Goal: Task Accomplishment & Management: Complete application form

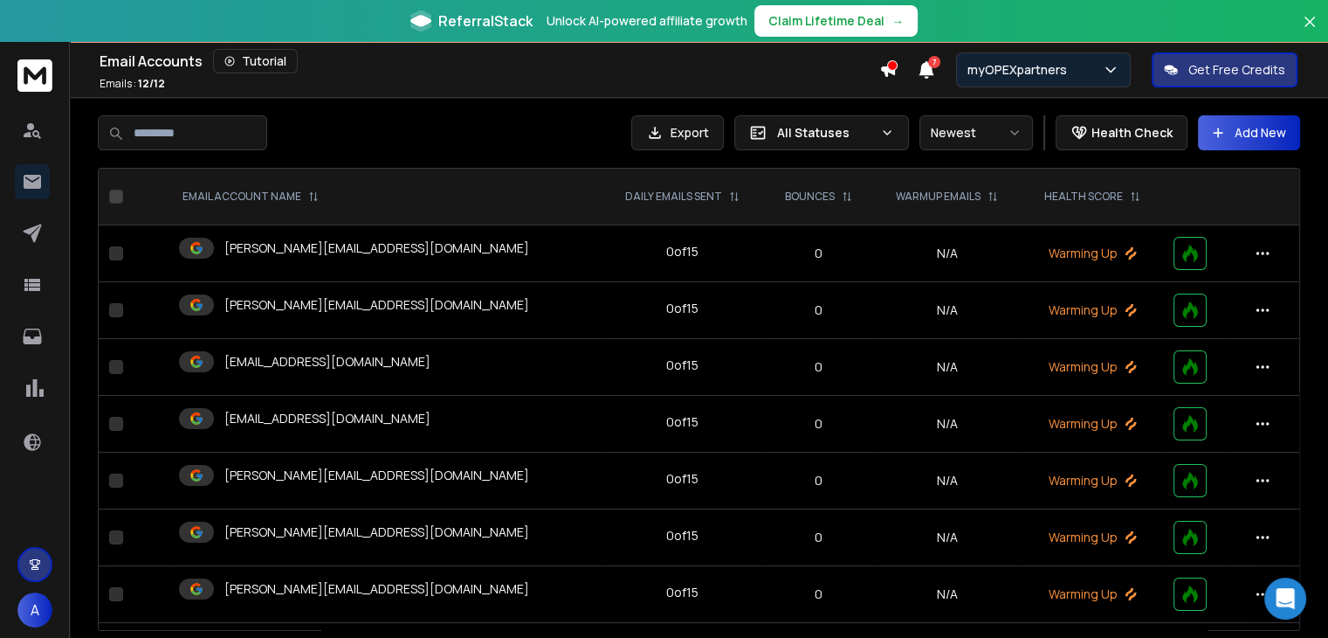
click at [1073, 53] on button "myOPEXpartners" at bounding box center [1043, 69] width 175 height 35
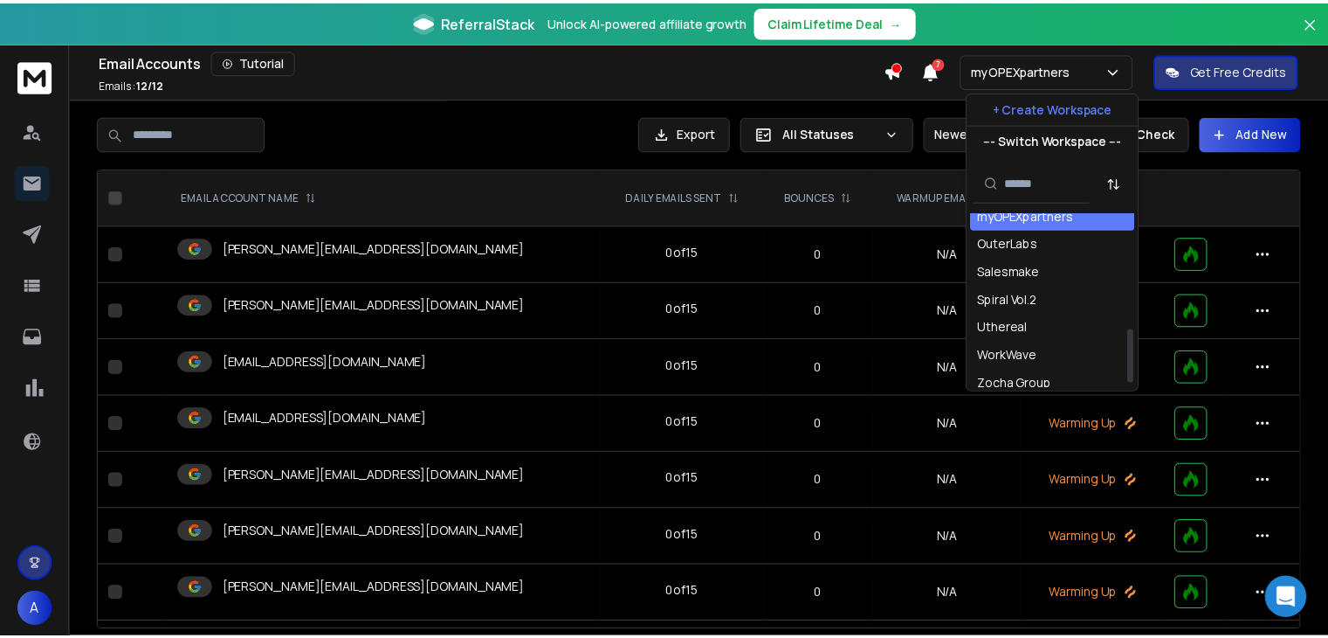
scroll to position [384, 0]
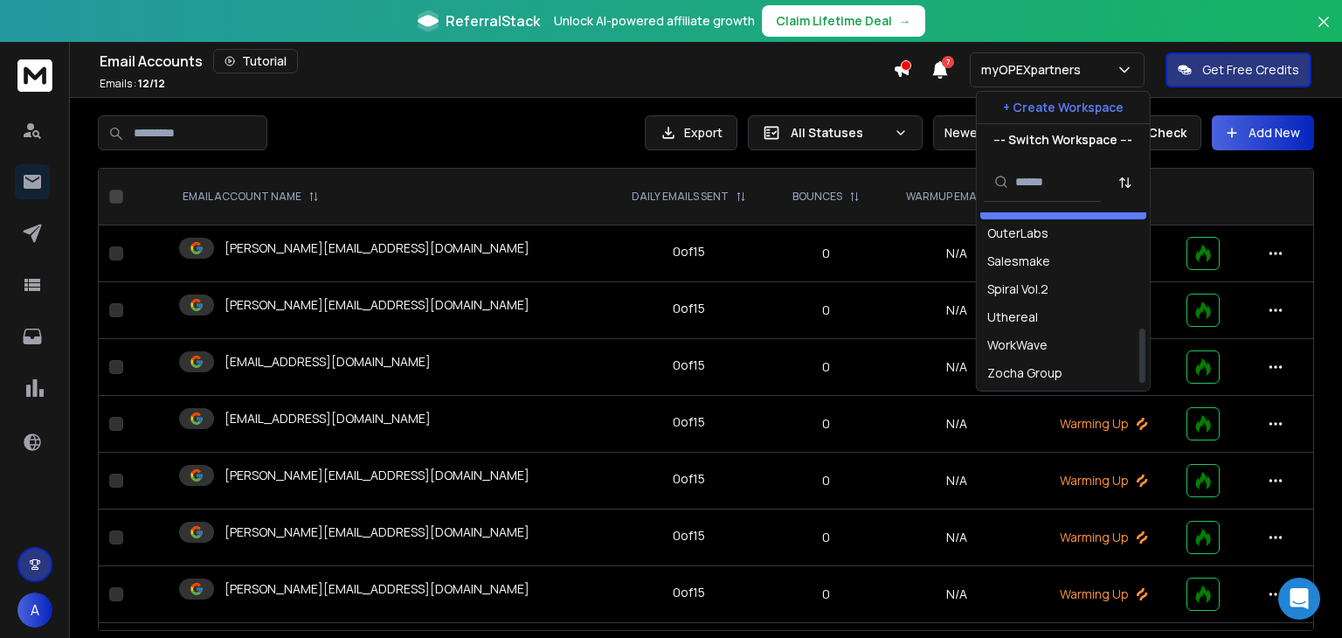
drag, startPoint x: 1144, startPoint y: 231, endPoint x: 1139, endPoint y: 355, distance: 124.1
click at [1140, 355] on div at bounding box center [1142, 355] width 6 height 54
click at [1079, 343] on div "WorkWave" at bounding box center [1063, 345] width 166 height 28
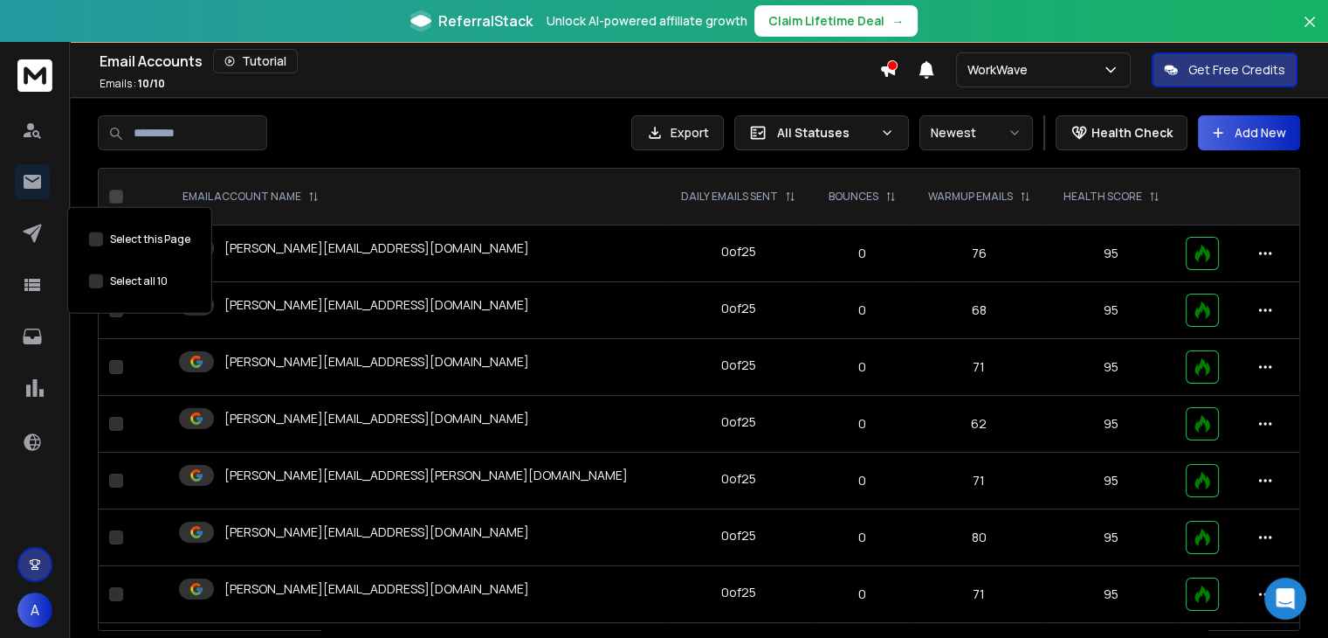
click at [116, 197] on button "Select this Page" at bounding box center [116, 197] width 14 height 14
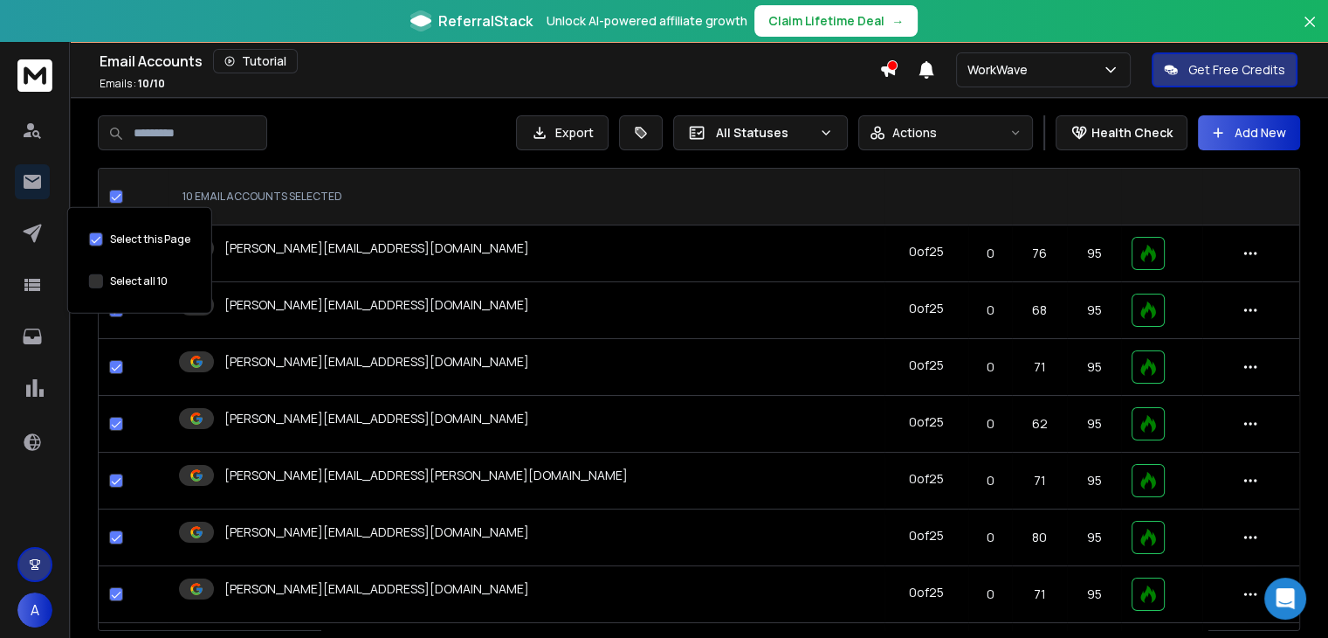
click at [94, 284] on button "Select this Page" at bounding box center [96, 281] width 14 height 14
click at [121, 197] on button "Select this Page" at bounding box center [116, 197] width 14 height 14
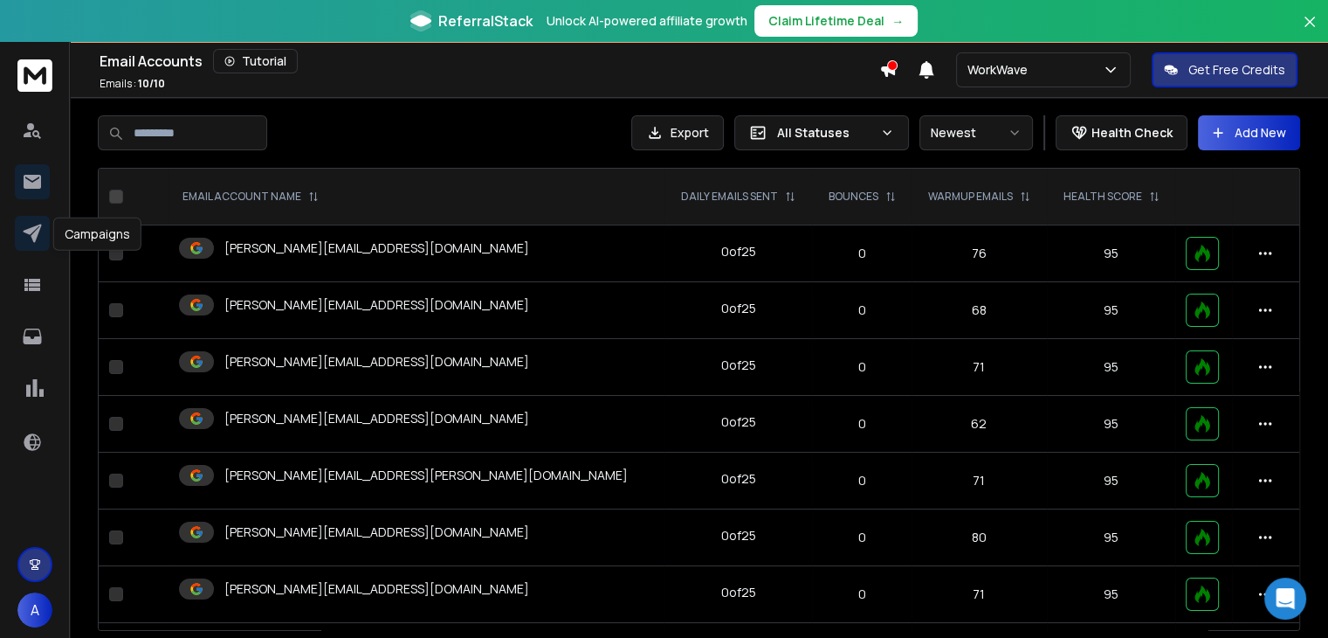
click at [35, 236] on icon at bounding box center [32, 233] width 18 height 18
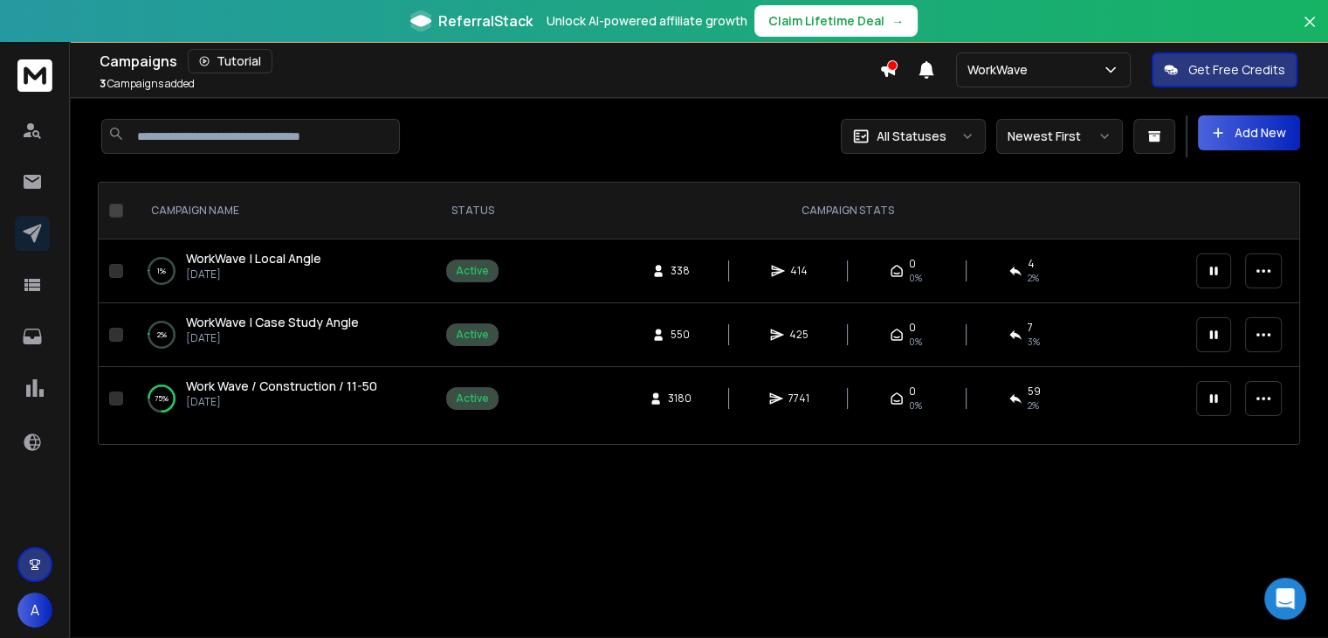
click at [334, 260] on div "1 % WorkWave | Local Angle 7 days ago" at bounding box center [283, 271] width 271 height 42
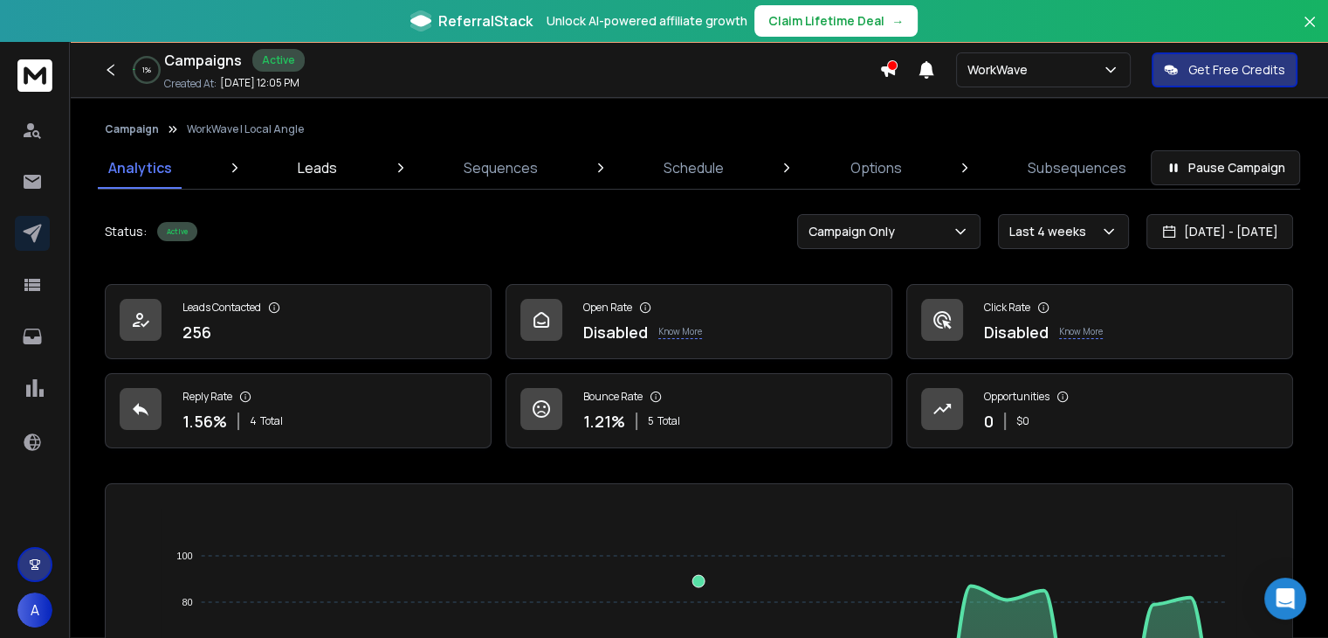
click at [328, 179] on link "Leads" at bounding box center [317, 168] width 60 height 42
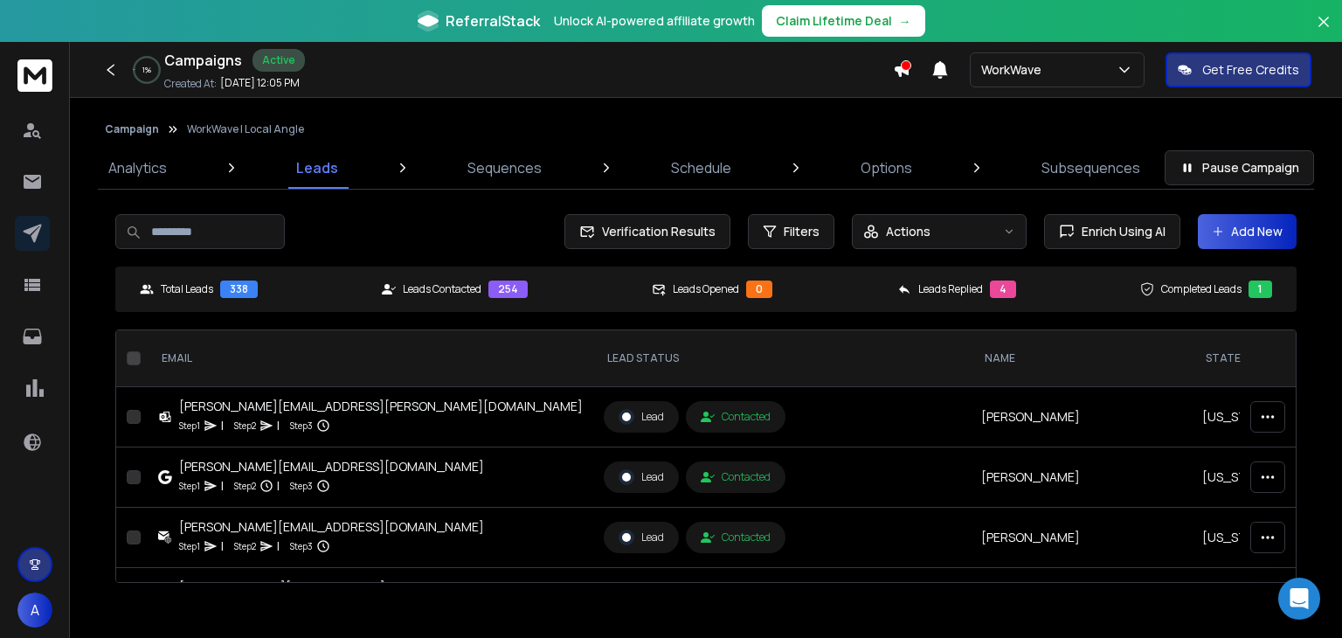
click at [498, 241] on div "Verification Results Filters Actions Enrich Using AI Add New" at bounding box center [705, 231] width 1181 height 35
click at [1246, 235] on button "Add New" at bounding box center [1246, 231] width 99 height 35
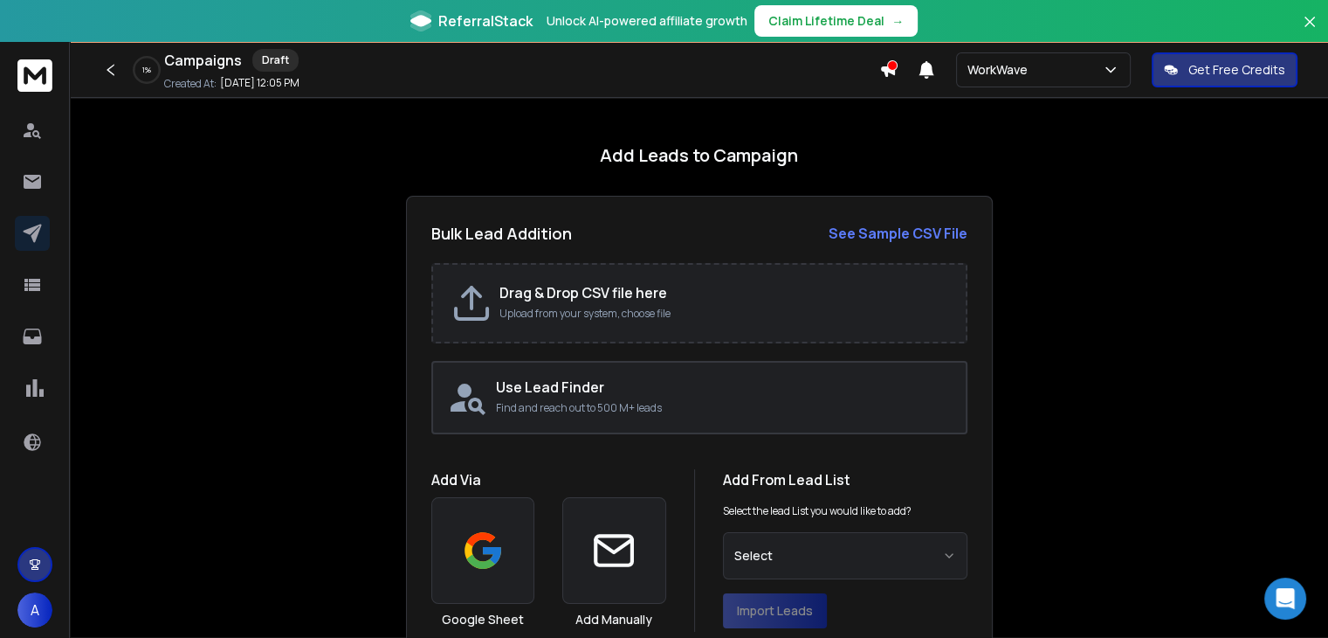
click at [570, 300] on h2 "Drag & Drop CSV file here" at bounding box center [724, 292] width 449 height 21
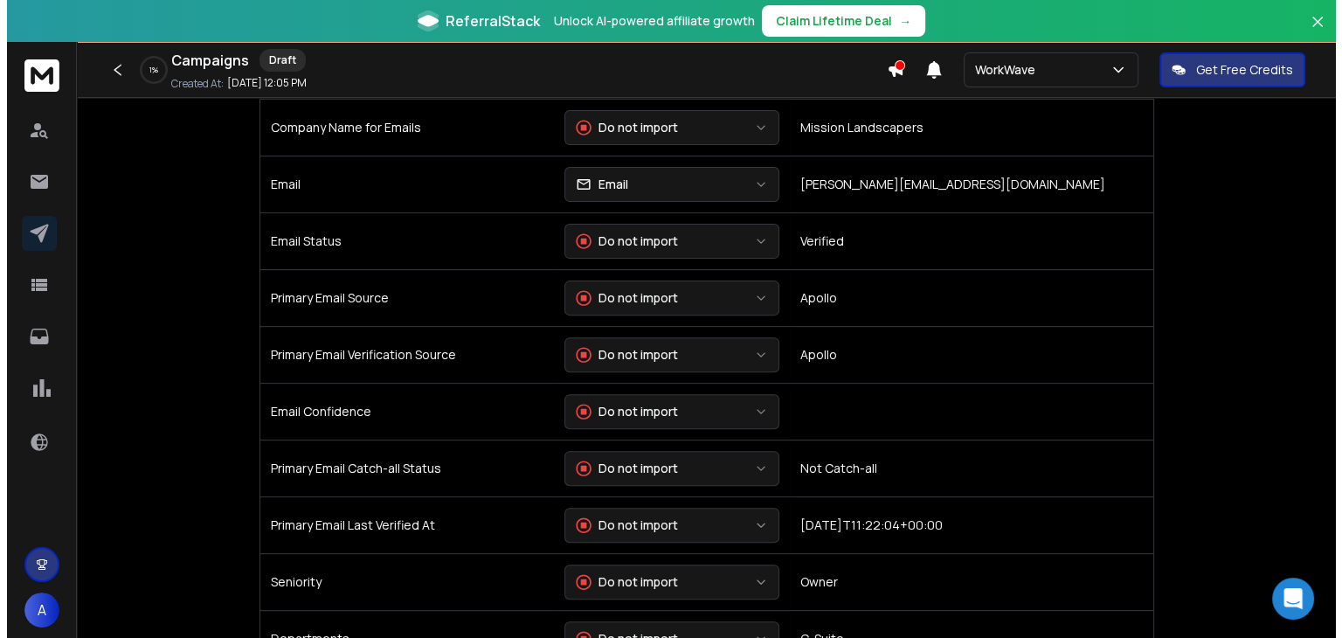
scroll to position [559, 0]
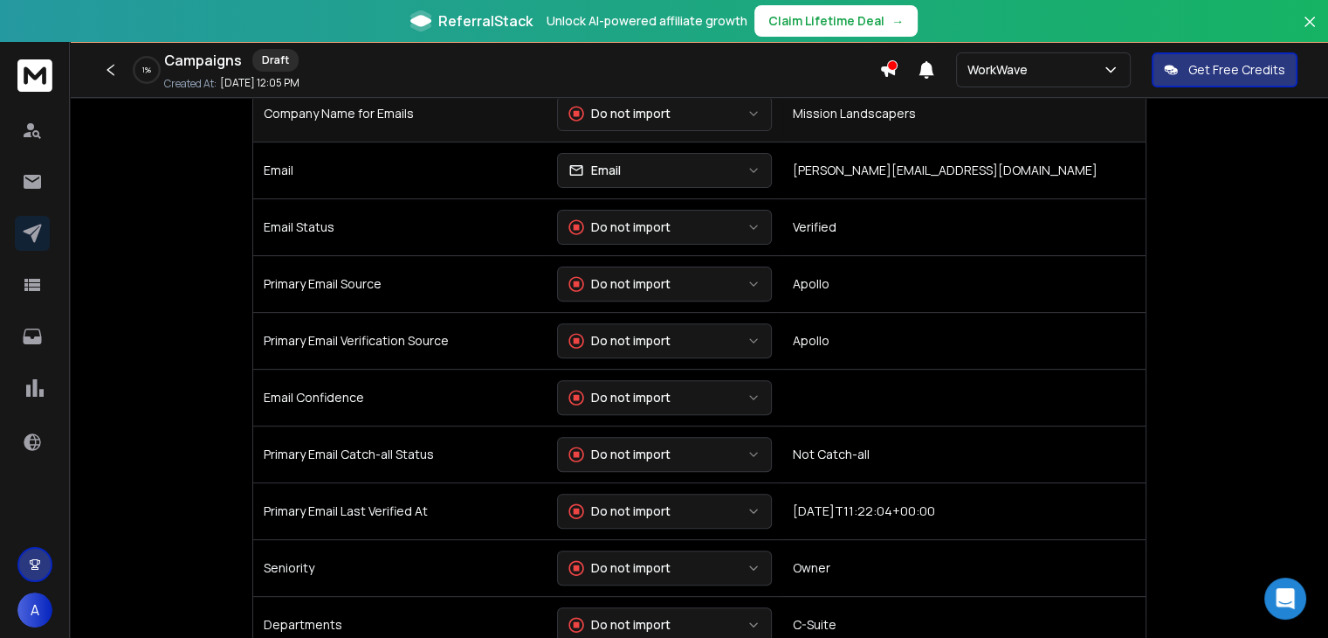
click at [686, 112] on button "Do not import" at bounding box center [664, 113] width 215 height 35
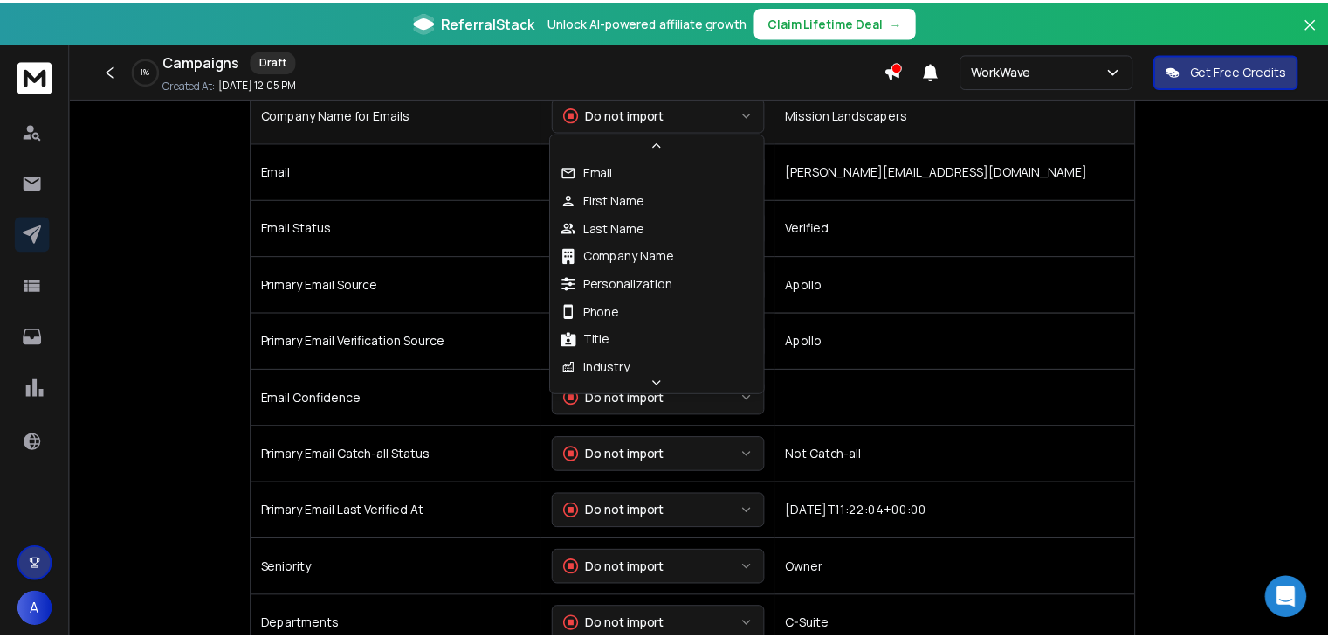
scroll to position [176, 0]
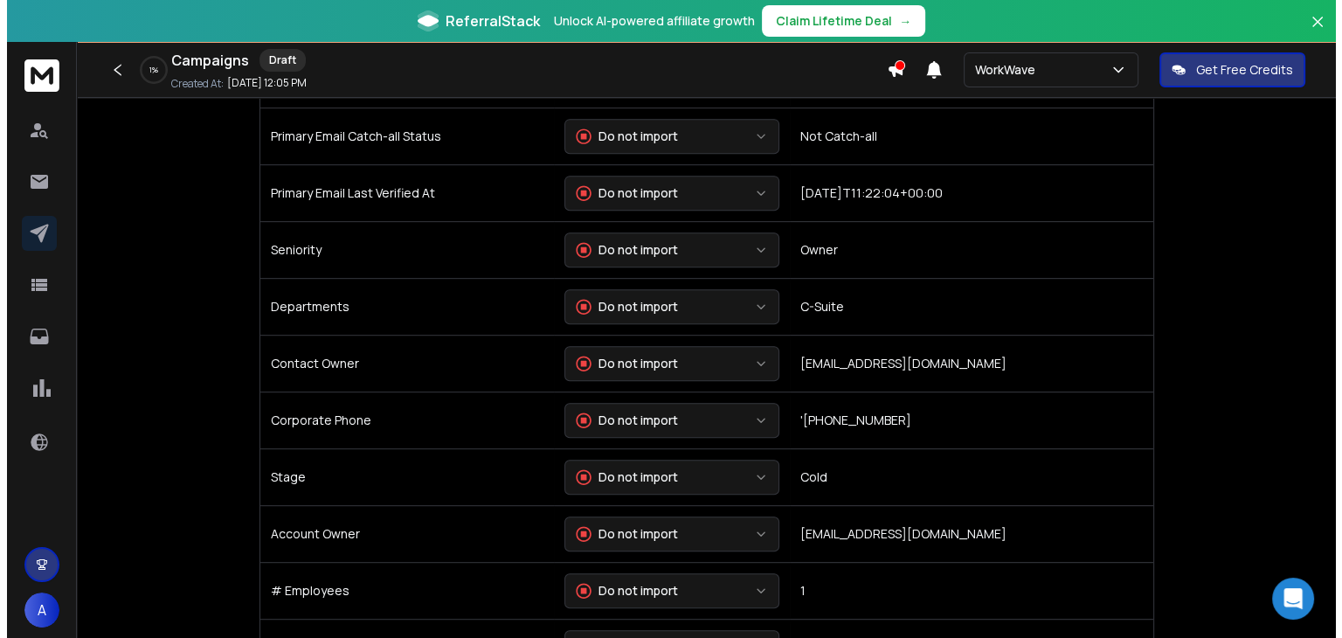
scroll to position [943, 0]
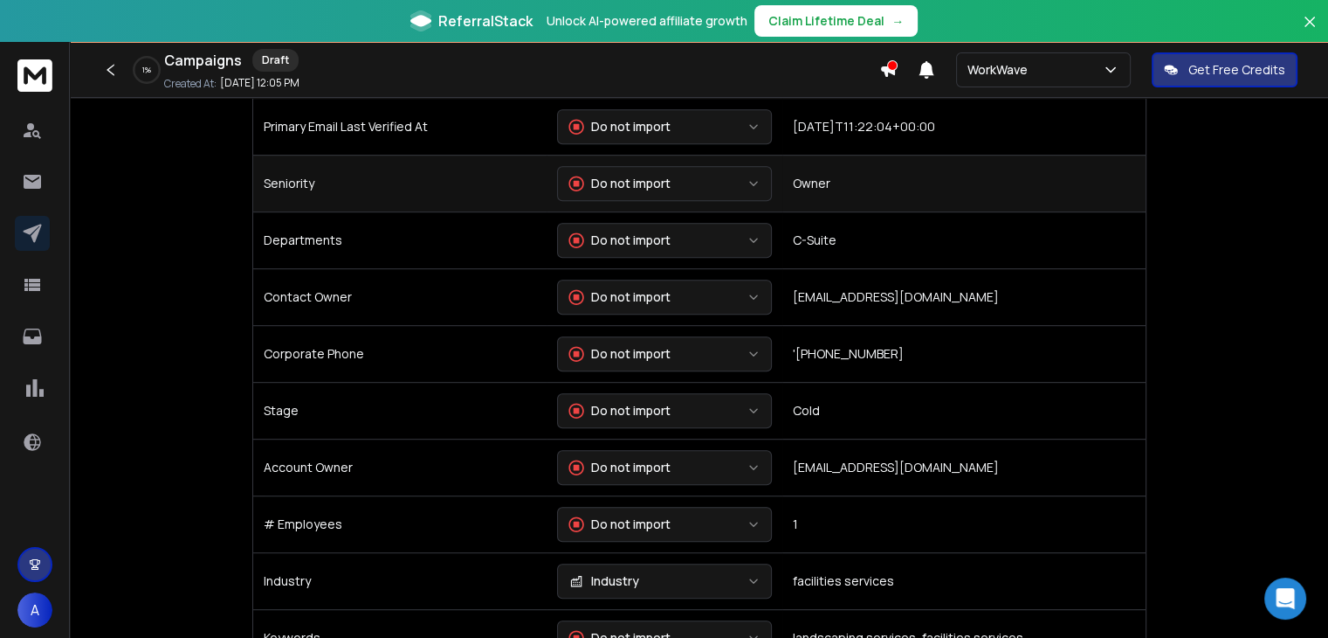
click at [717, 180] on button "Do not import" at bounding box center [664, 183] width 215 height 35
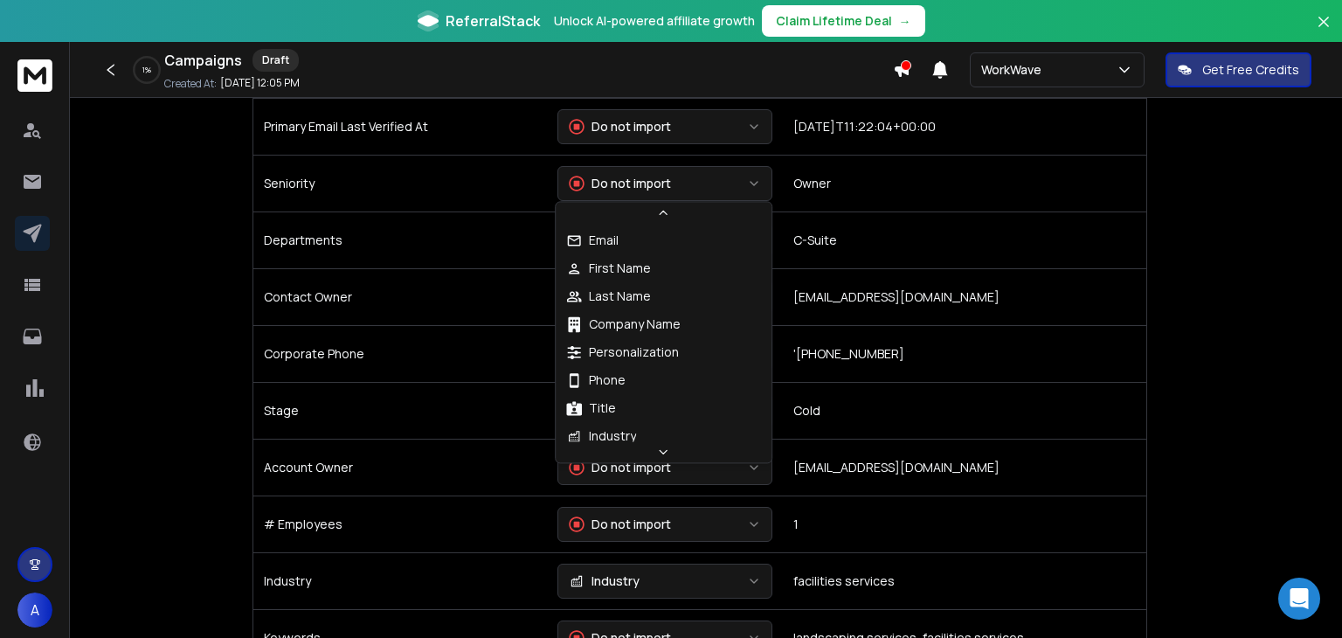
scroll to position [176, 0]
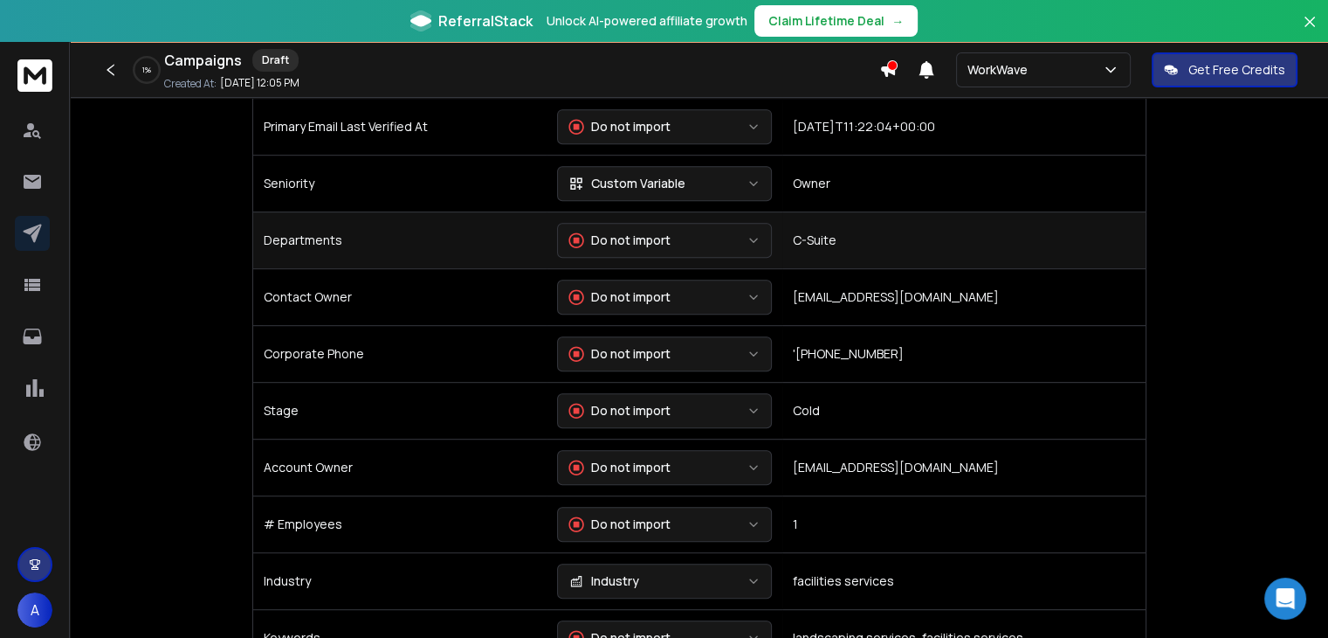
click at [684, 228] on button "Do not import" at bounding box center [664, 240] width 215 height 35
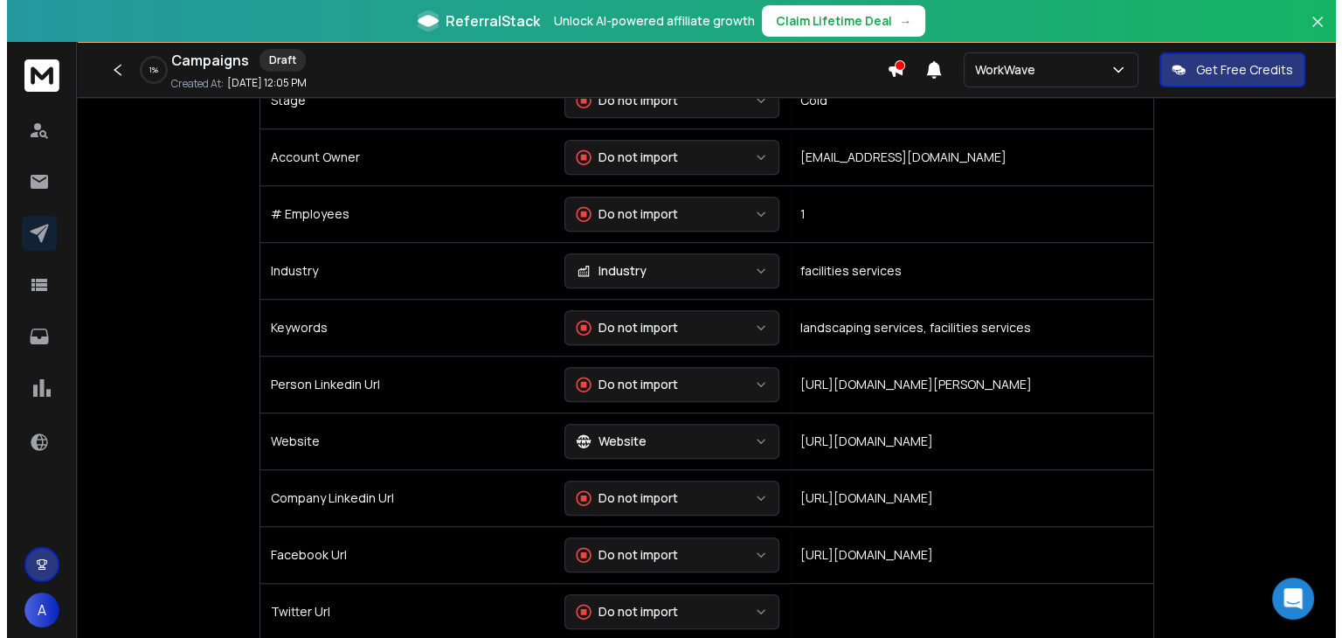
scroll to position [1258, 0]
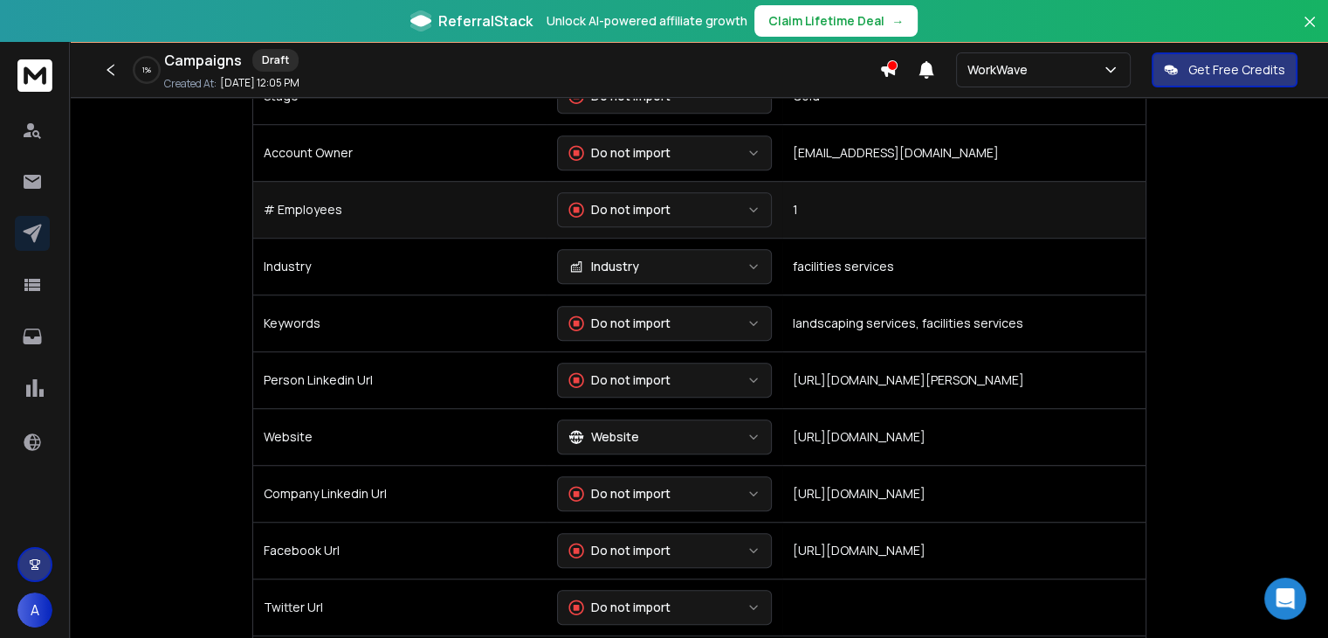
click at [716, 204] on button "Do not import" at bounding box center [664, 209] width 215 height 35
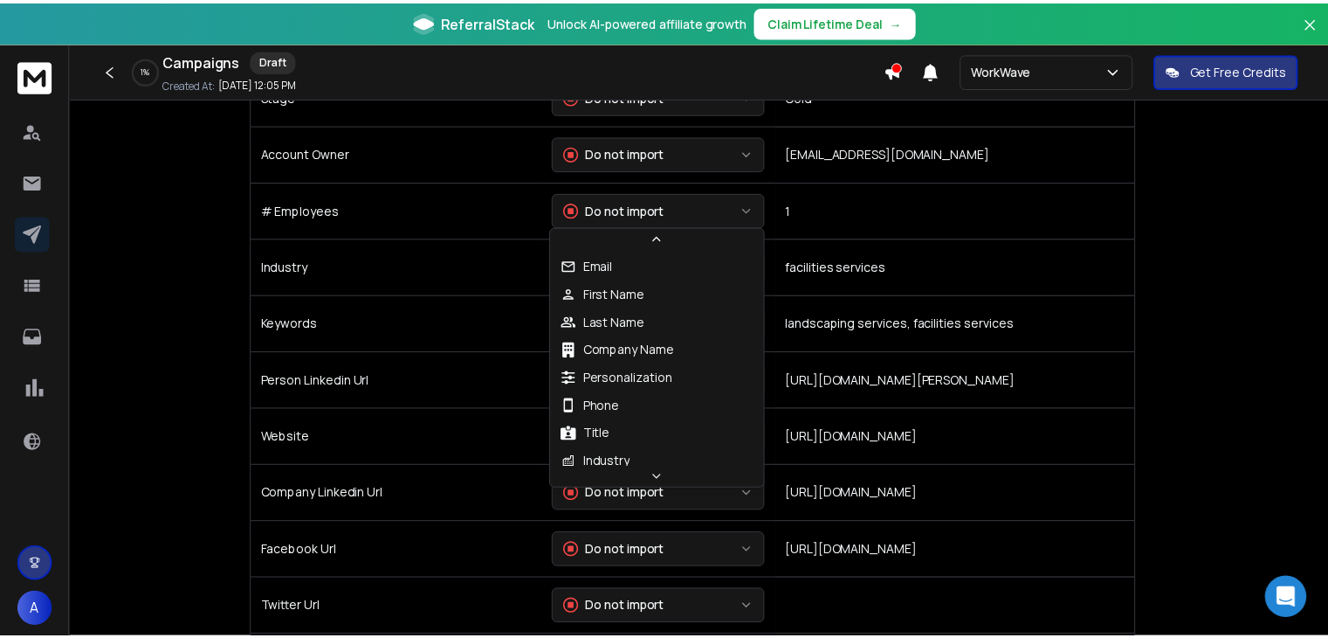
scroll to position [176, 0]
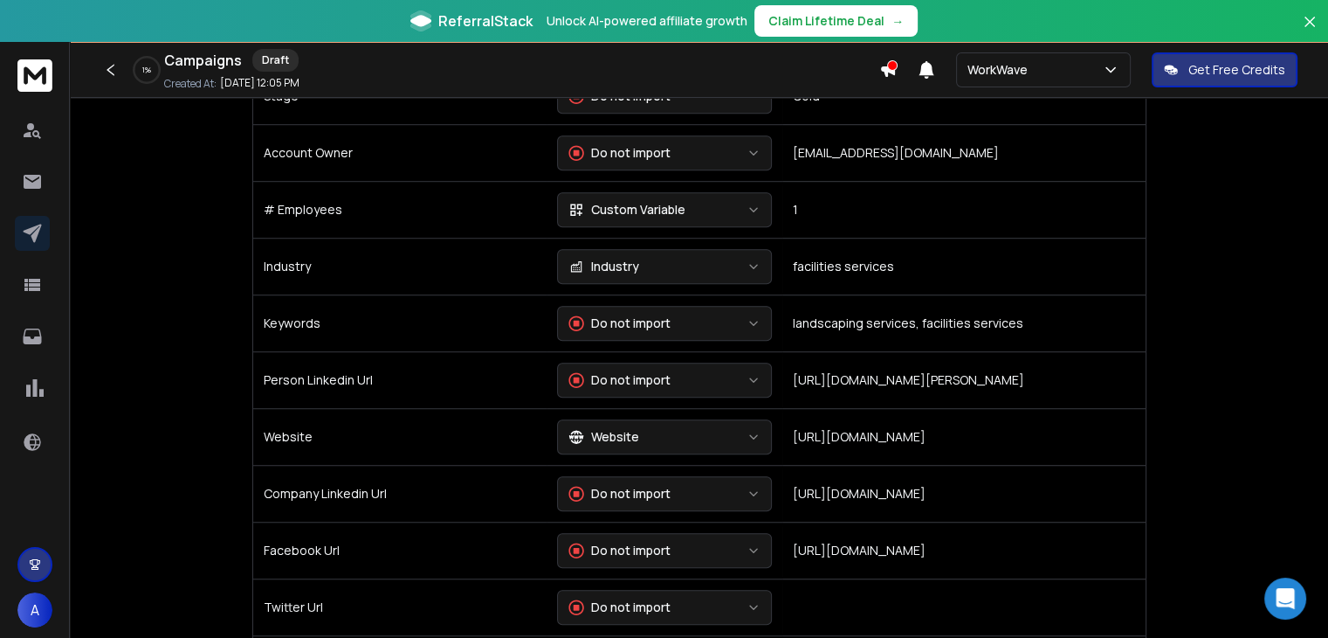
click at [146, 324] on div "work wave local.csv File Processed Upload all variables COLUMN NAME SELECT TYPE…" at bounding box center [664, 469] width 1328 height 3371
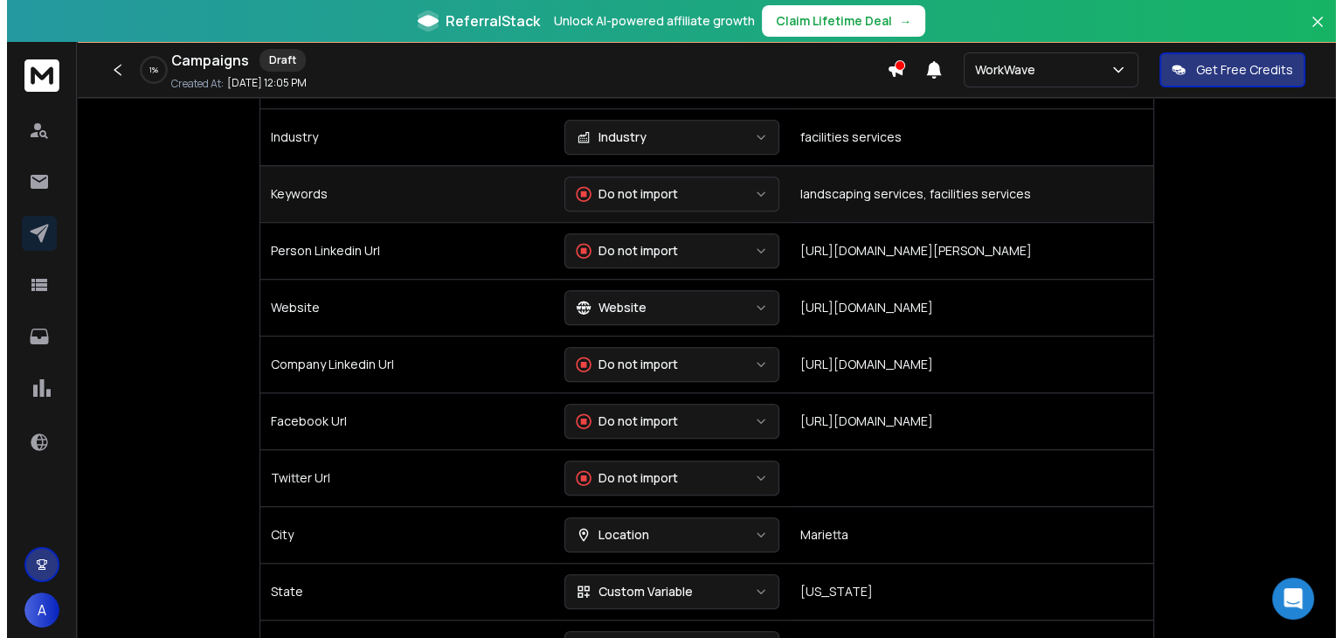
scroll to position [1432, 0]
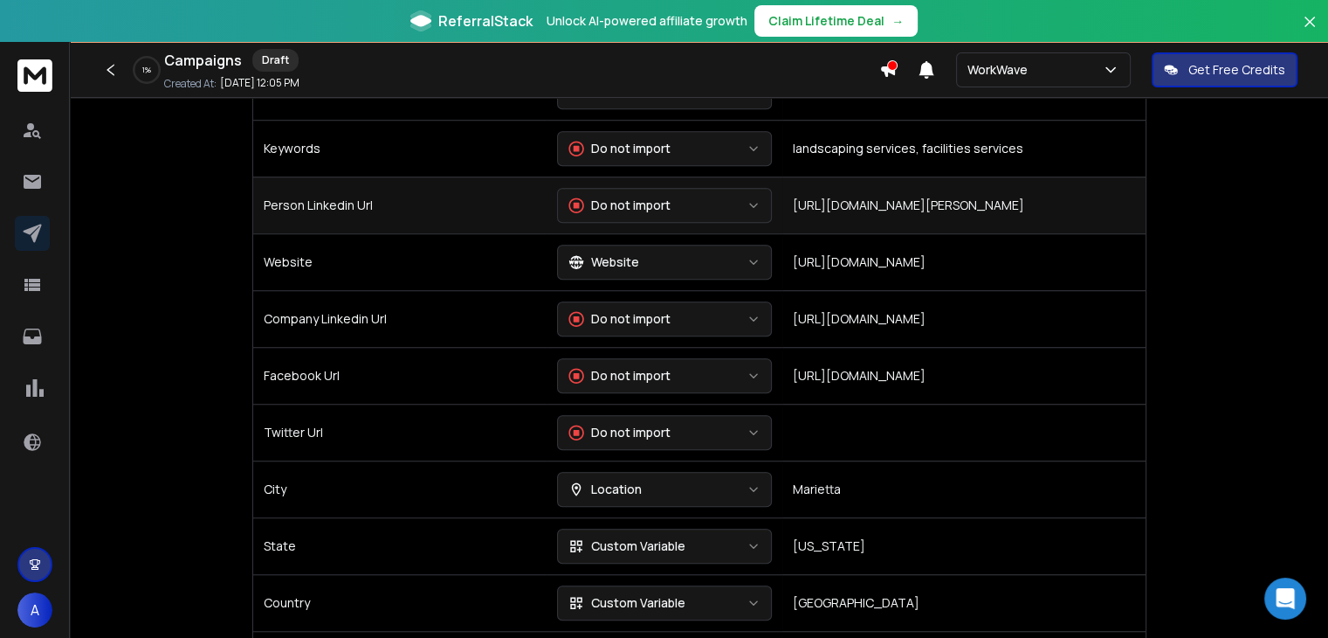
click at [645, 207] on div "Do not import" at bounding box center [620, 205] width 102 height 17
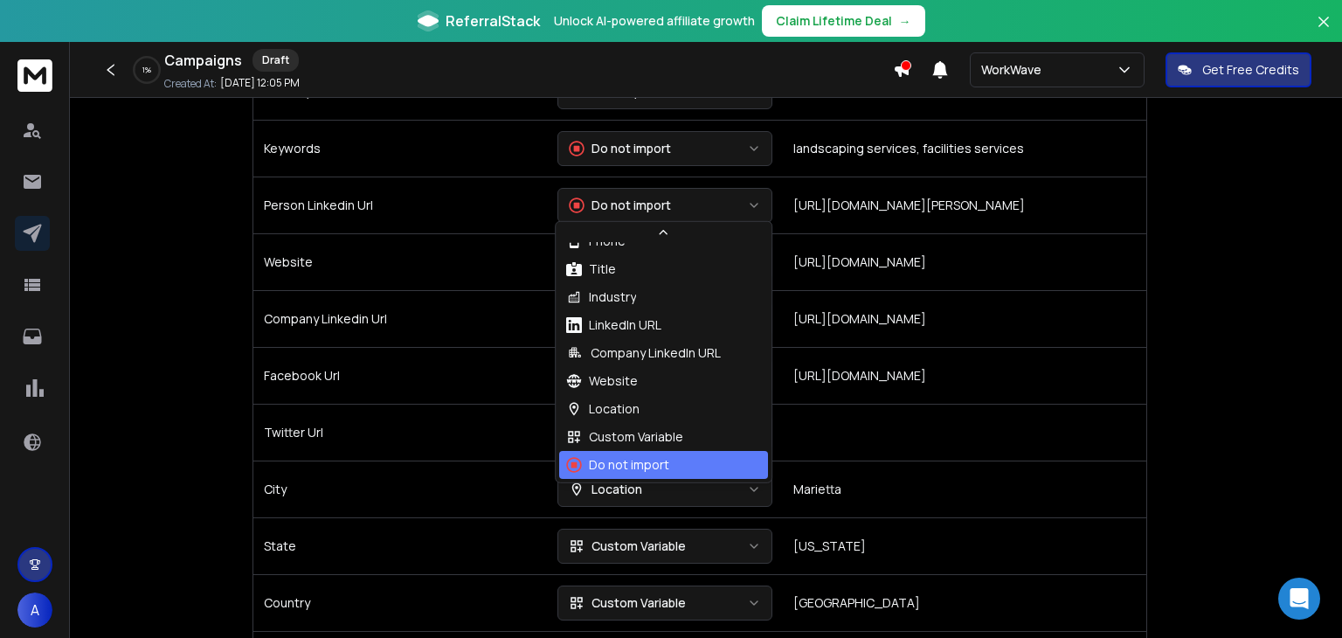
scroll to position [158, 0]
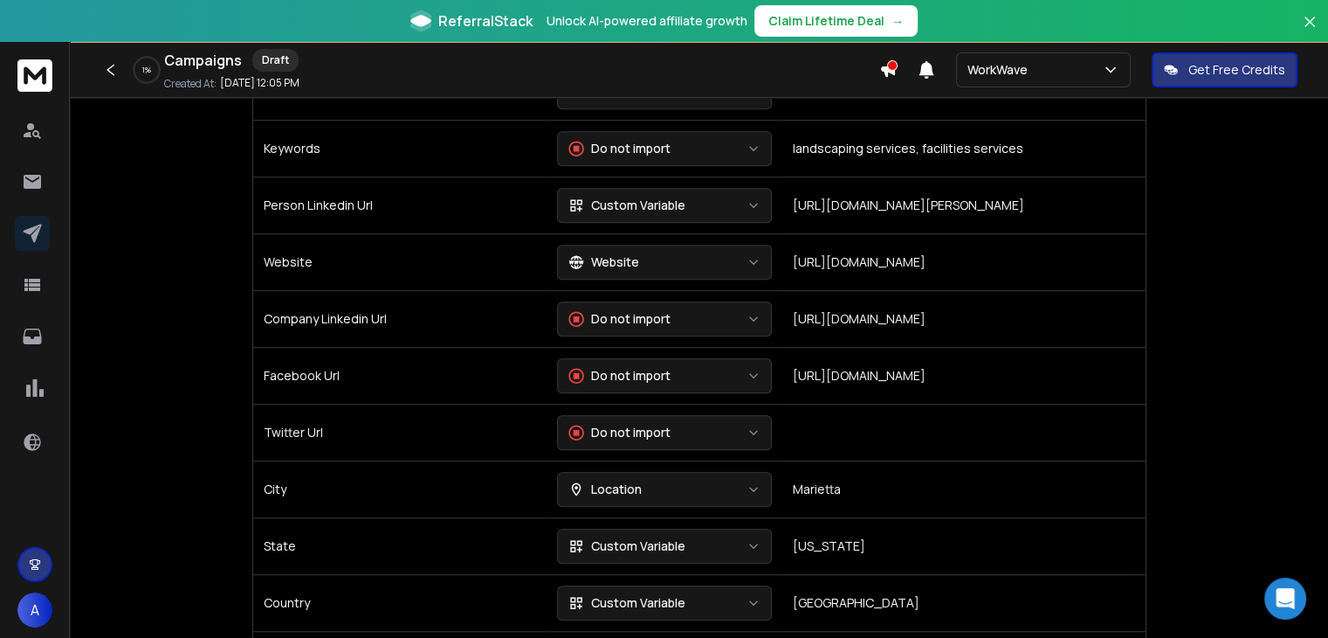
click at [159, 298] on div "work wave local.csv File Processed Upload all variables COLUMN NAME SELECT TYPE…" at bounding box center [664, 295] width 1328 height 3371
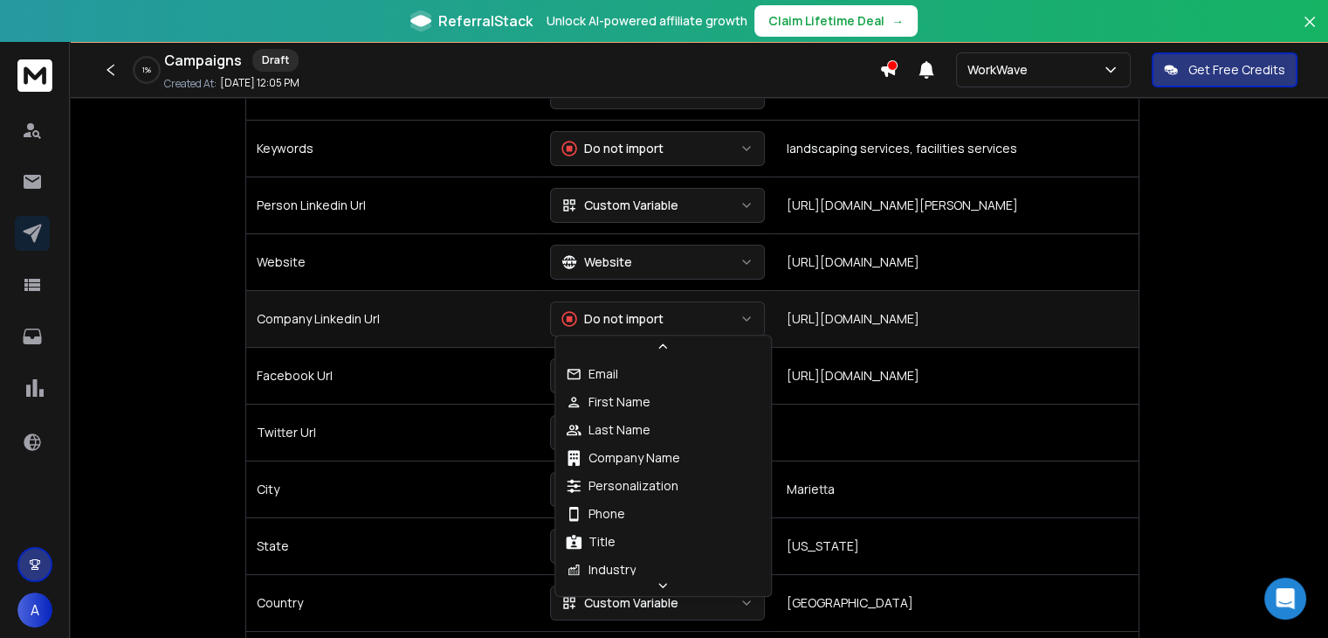
click at [751, 322] on button "Do not import" at bounding box center [657, 318] width 215 height 35
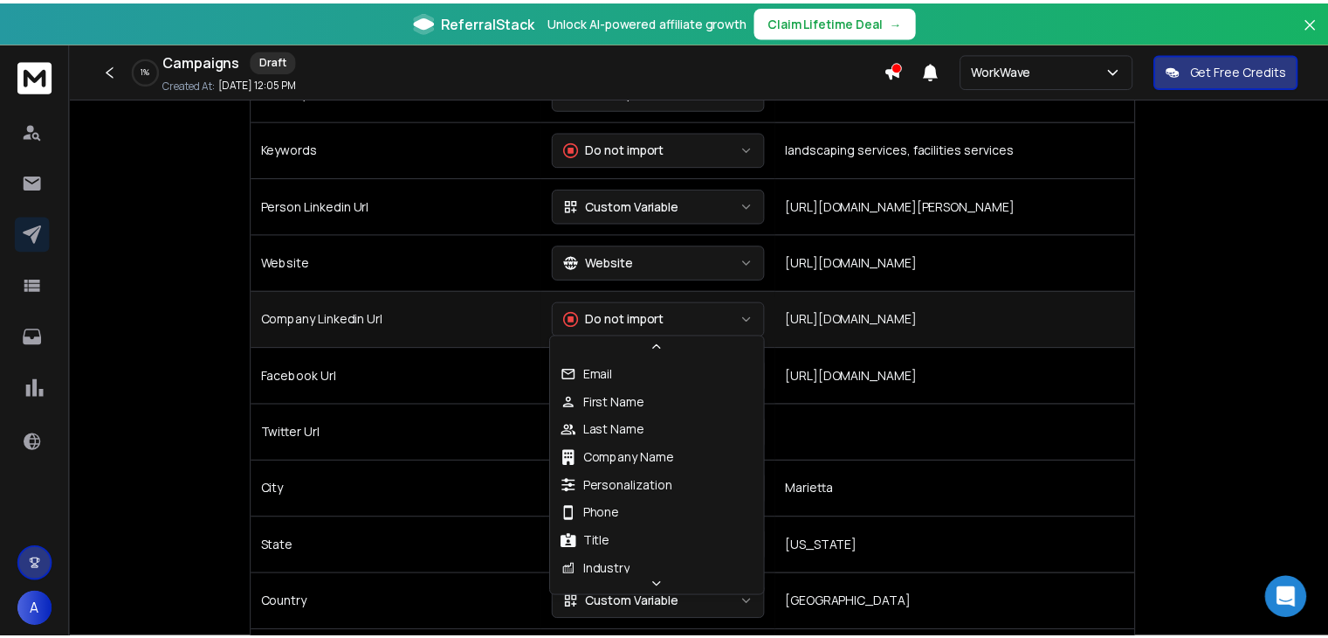
scroll to position [176, 0]
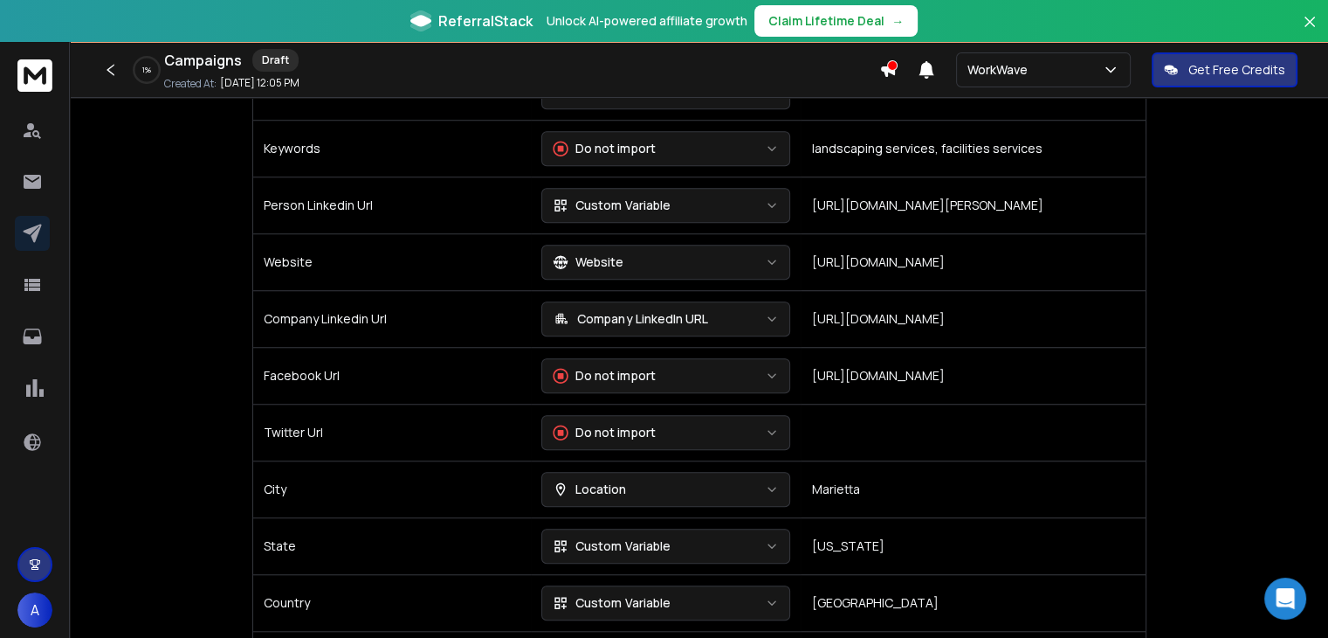
click at [128, 372] on div "work wave local.csv File Processed Upload all variables COLUMN NAME SELECT TYPE…" at bounding box center [664, 295] width 1328 height 3371
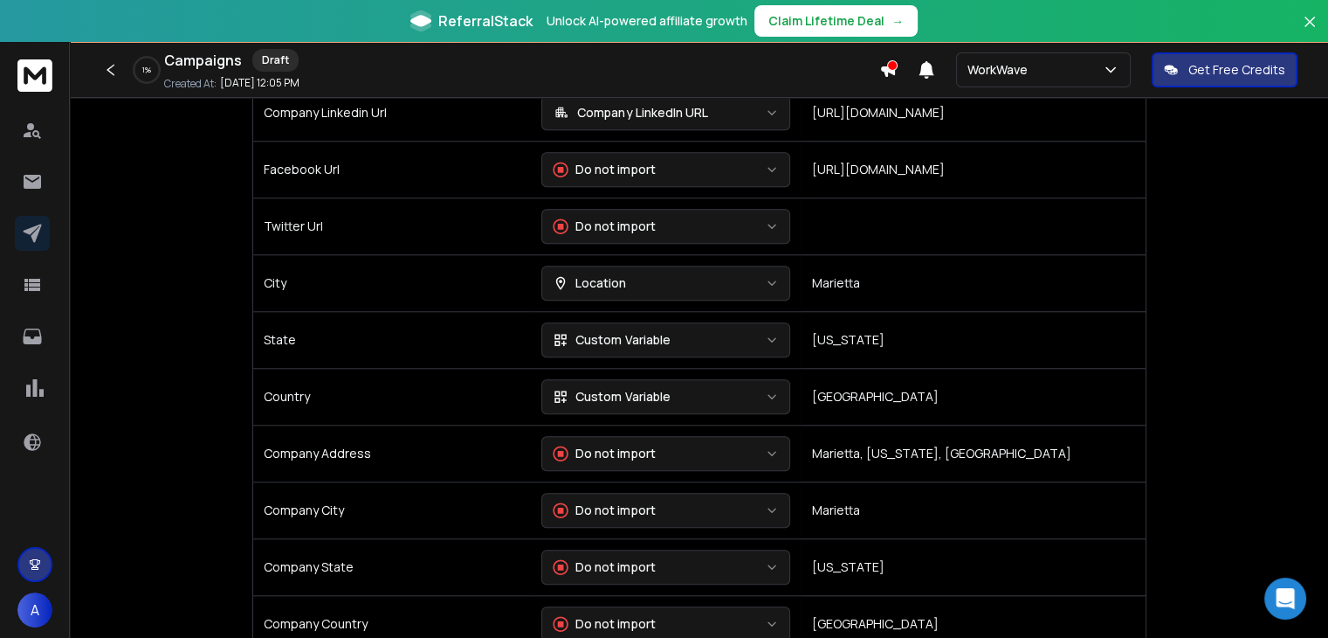
scroll to position [1677, 0]
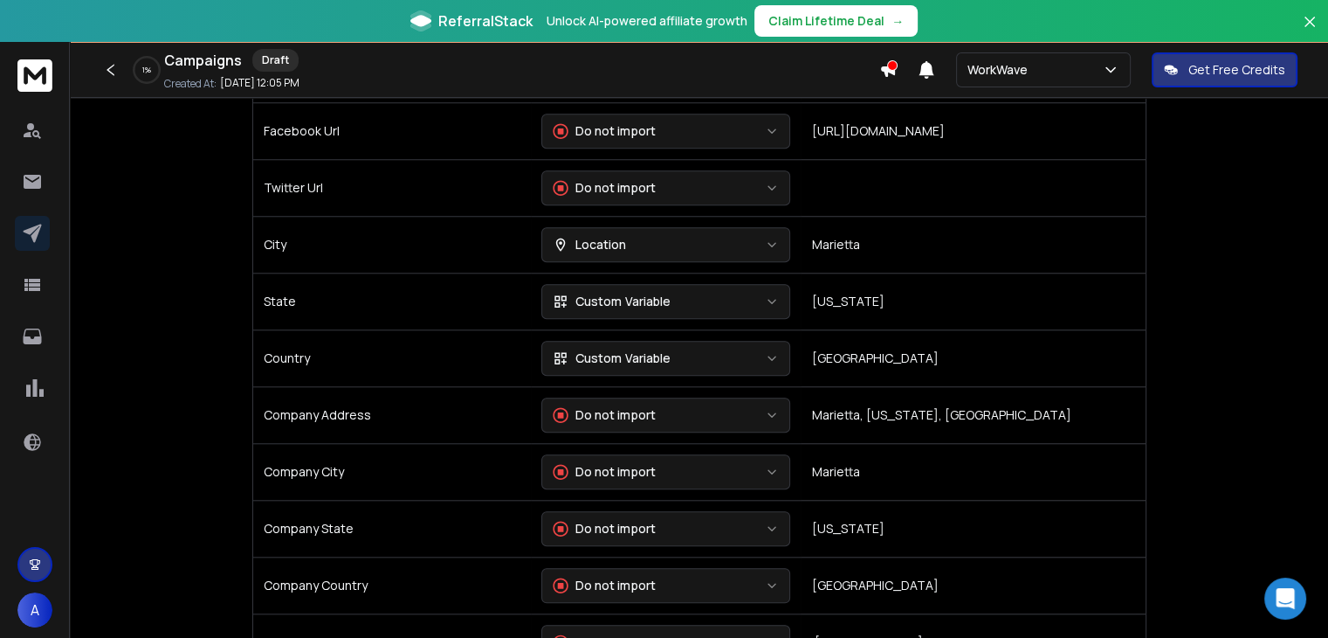
click at [1289, 347] on div "work wave local.csv File Processed Upload all variables COLUMN NAME SELECT TYPE…" at bounding box center [664, 50] width 1328 height 3371
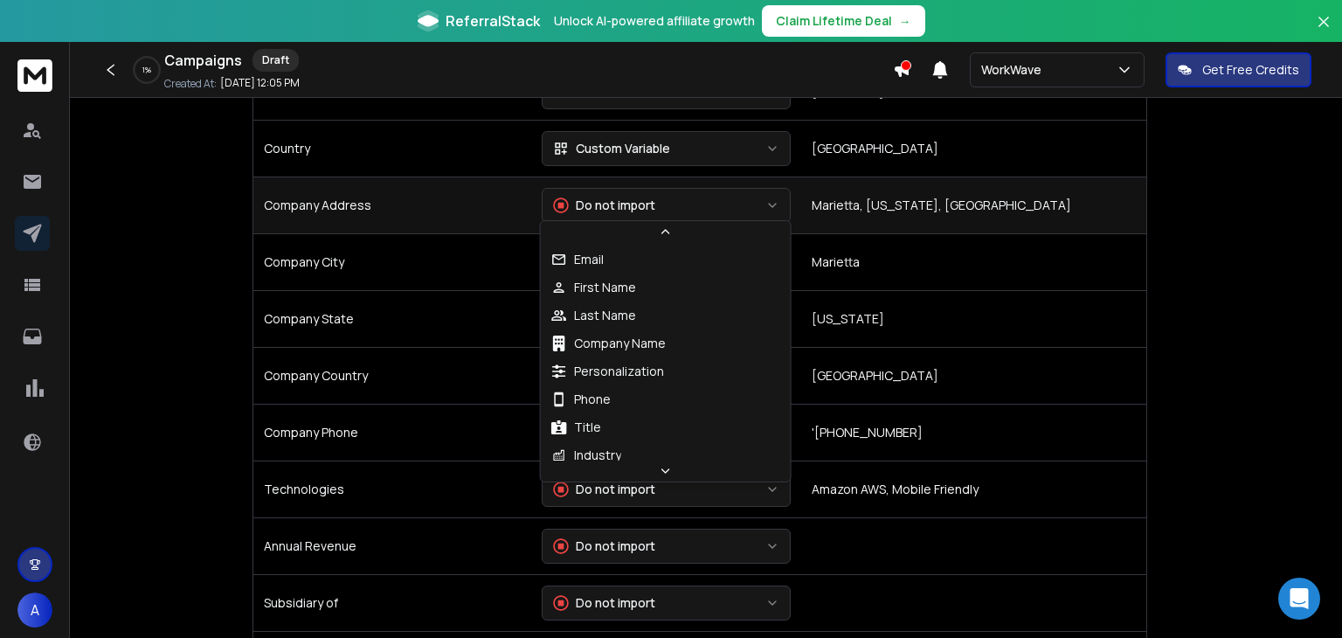
scroll to position [176, 0]
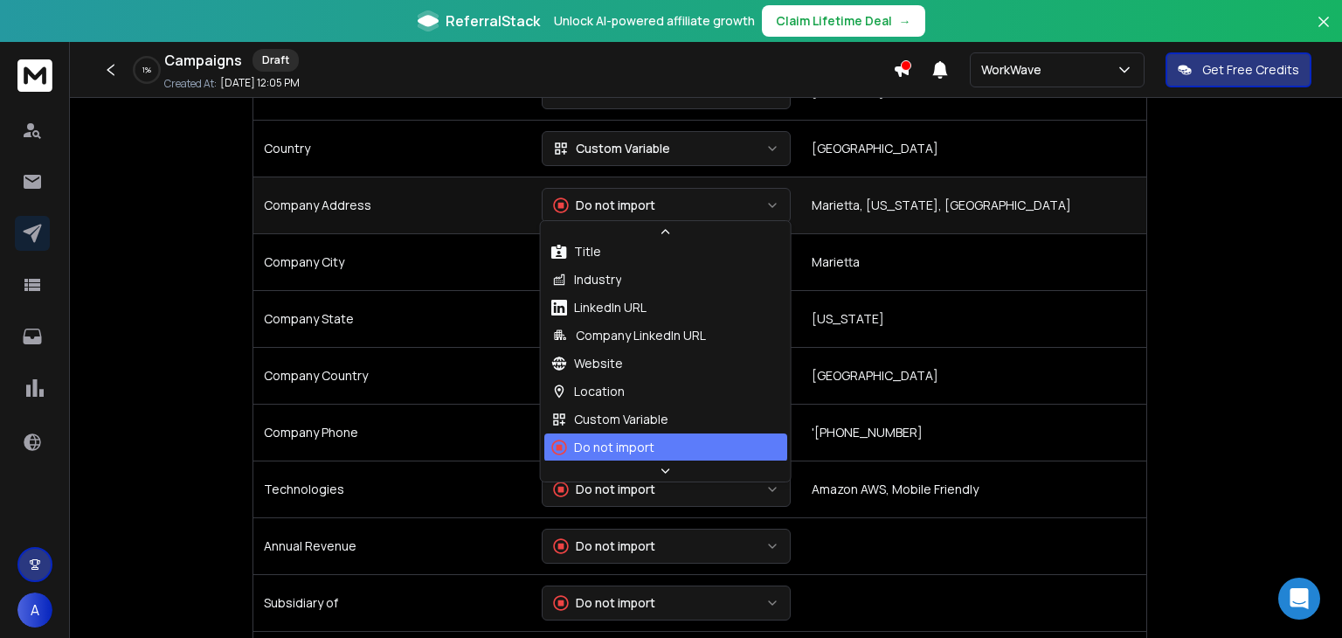
click at [724, 194] on button "Do not import" at bounding box center [666, 205] width 249 height 35
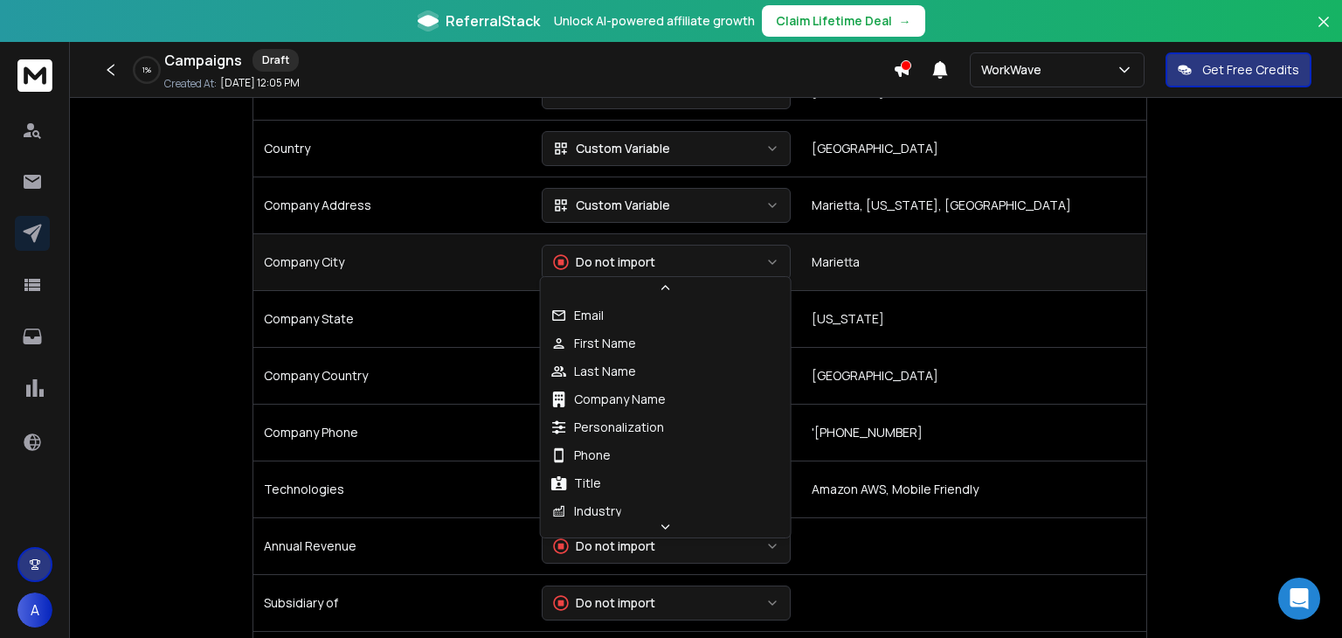
click at [689, 263] on button "Do not import" at bounding box center [666, 262] width 249 height 35
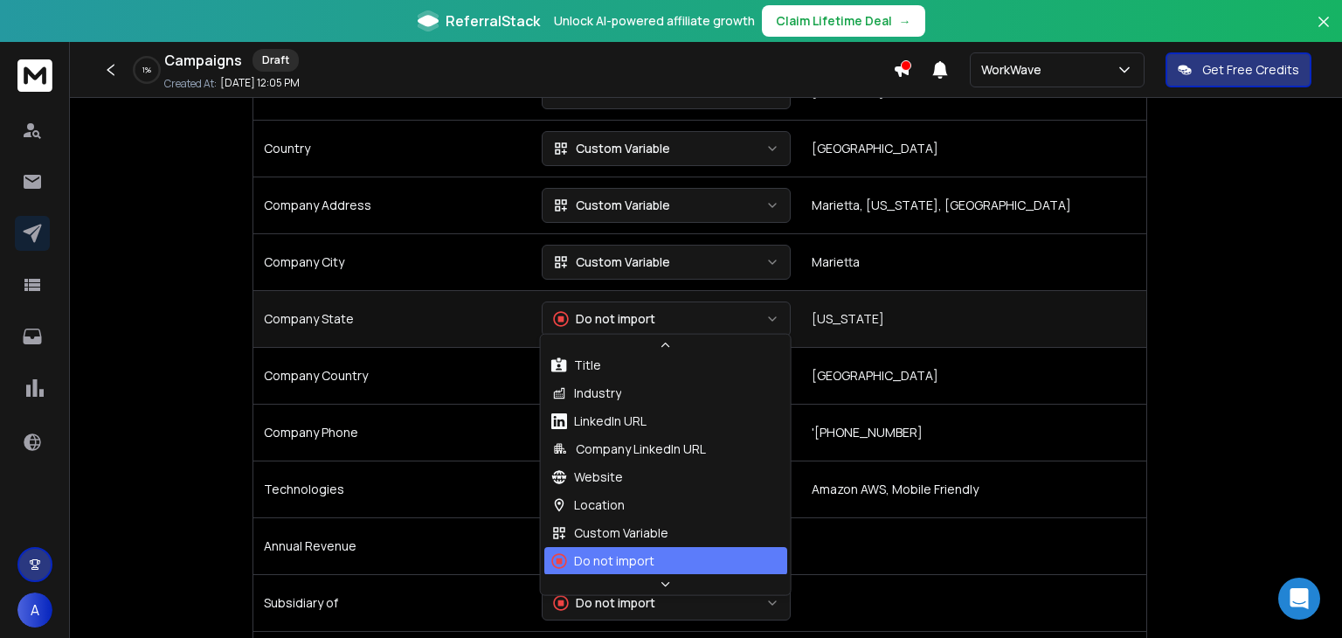
click at [690, 312] on button "Do not import" at bounding box center [666, 318] width 249 height 35
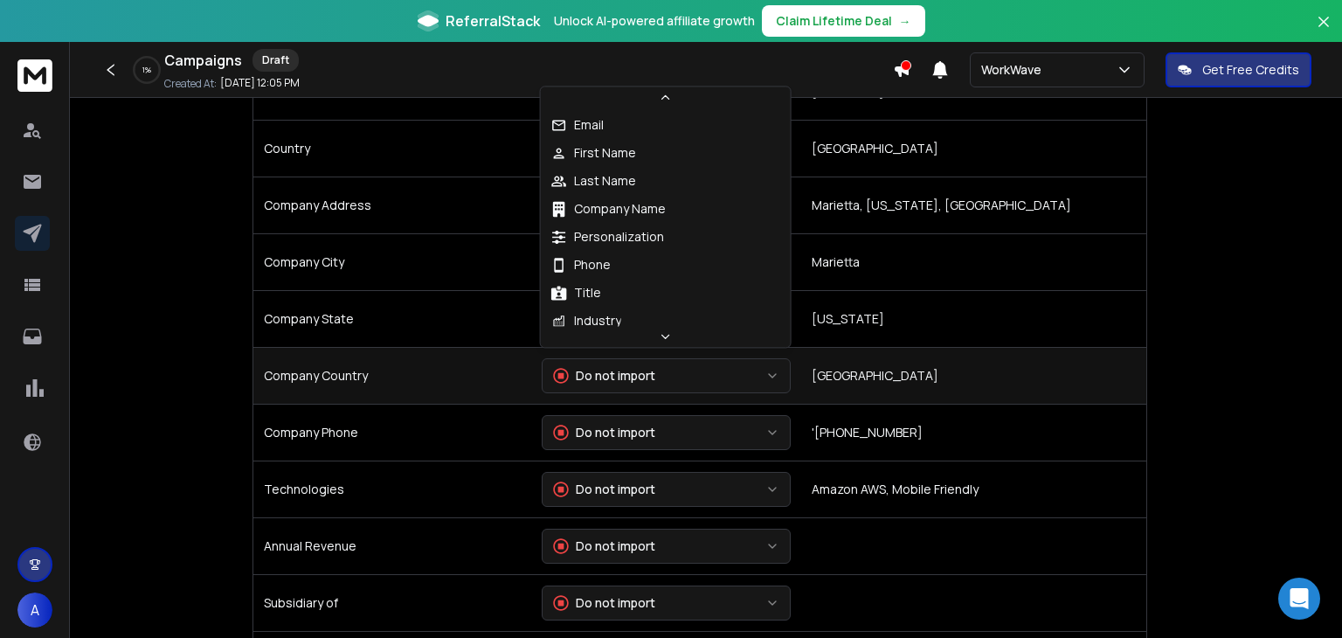
click at [653, 372] on button "Do not import" at bounding box center [666, 375] width 249 height 35
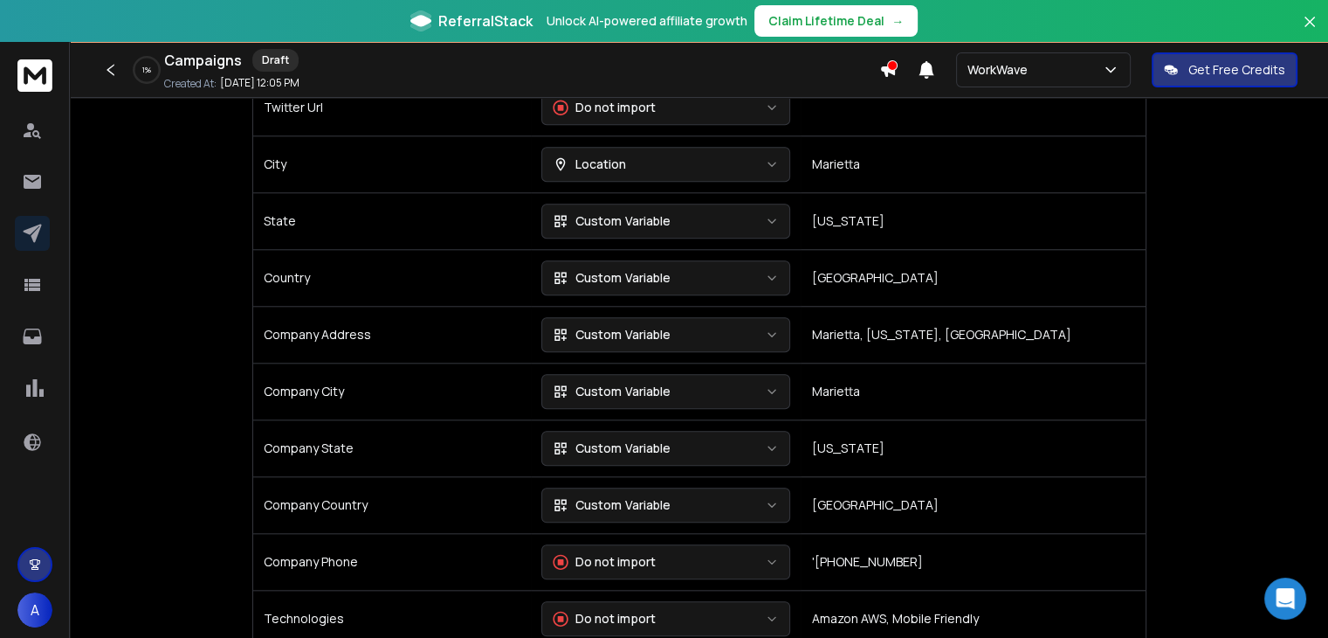
scroll to position [1683, 0]
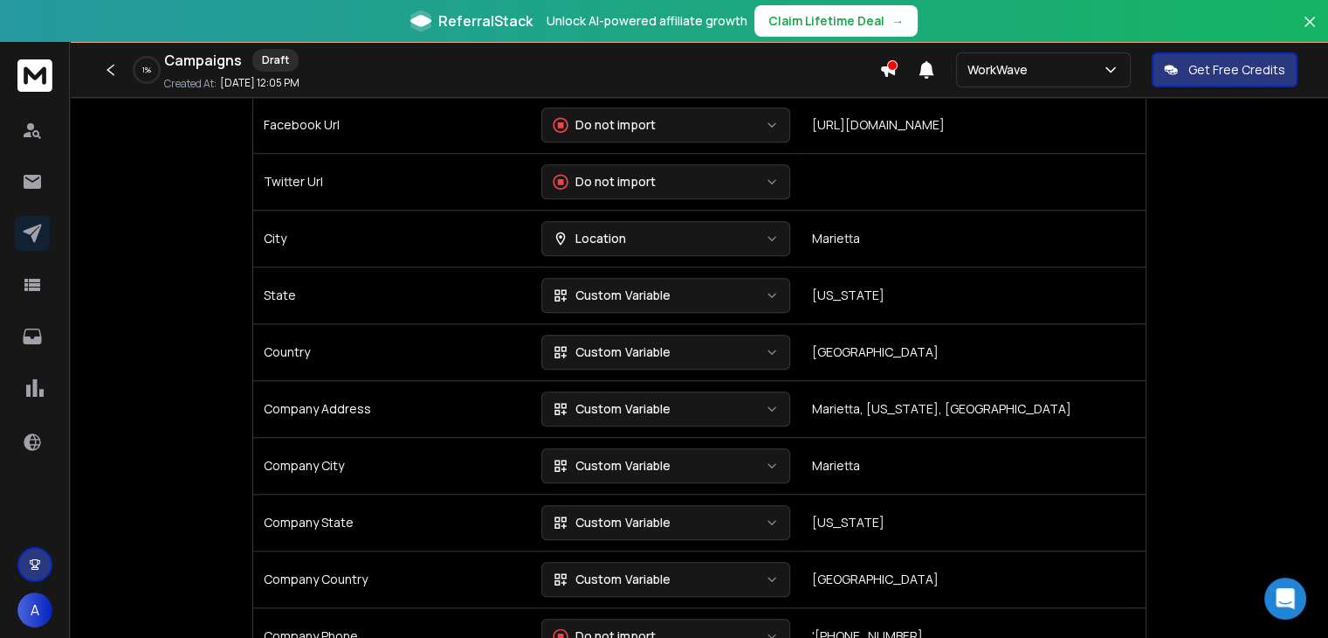
click at [1211, 321] on div "work wave local.csv File Processed Upload all variables COLUMN NAME SELECT TYPE…" at bounding box center [664, 44] width 1328 height 3371
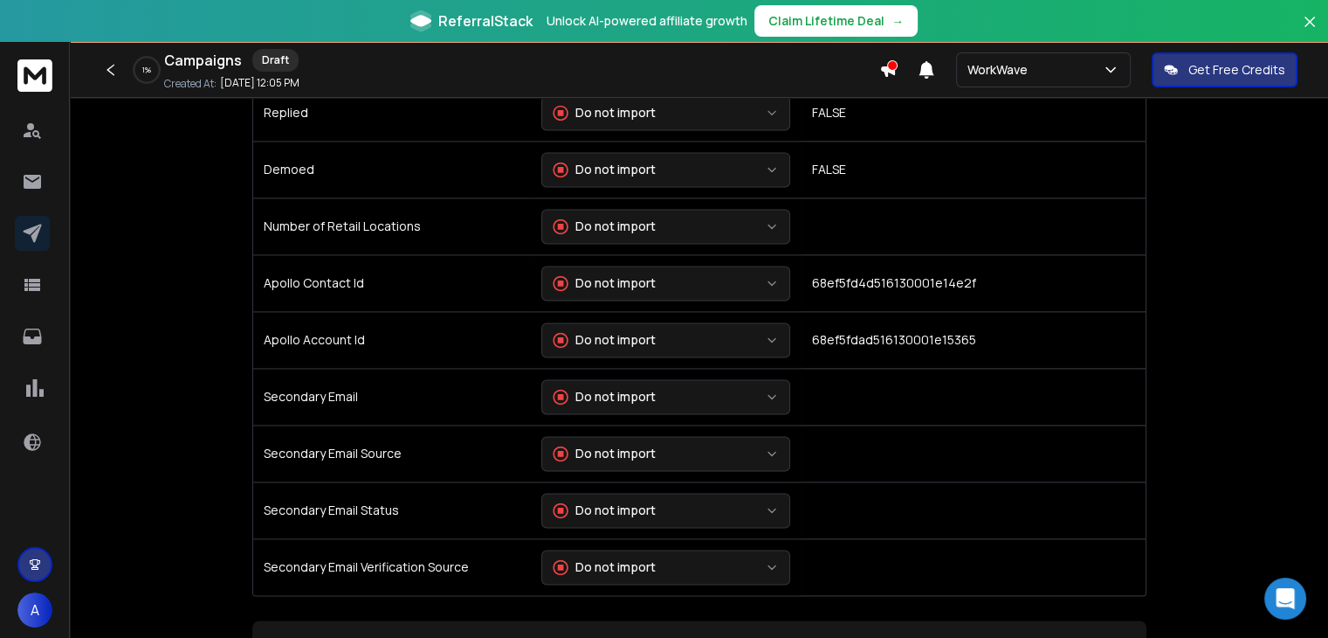
scroll to position [2766, 0]
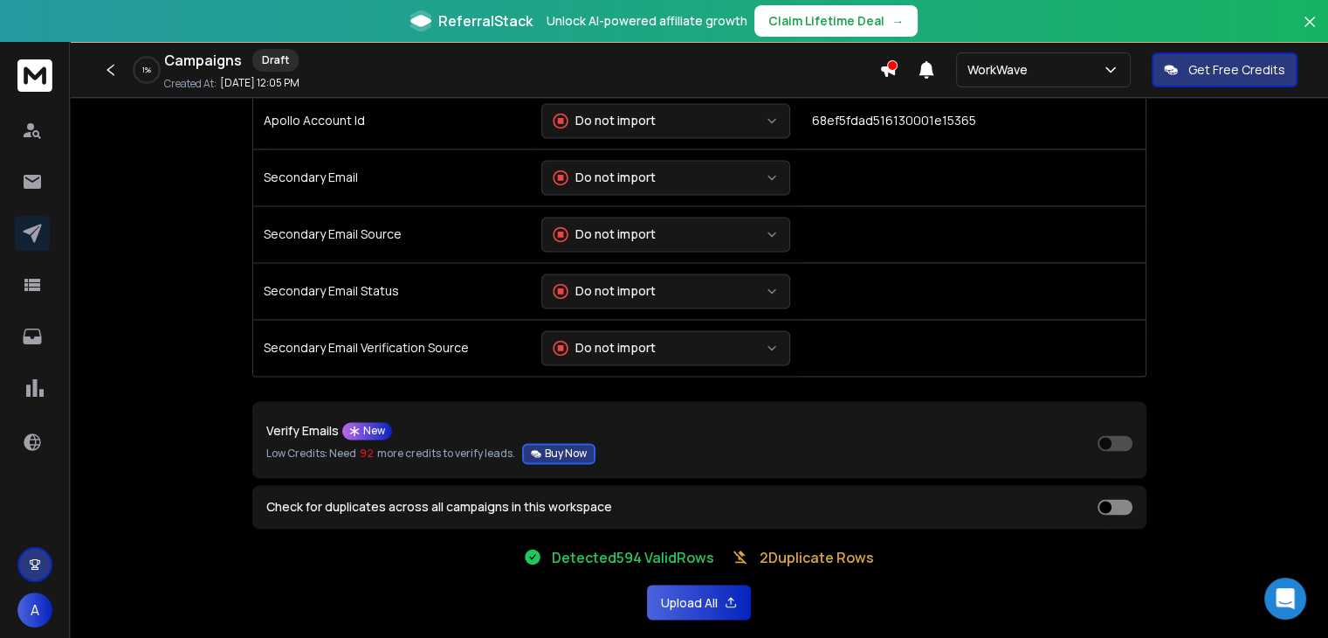
click at [1121, 499] on button "Check for duplicates across all campaigns in this workspace" at bounding box center [1115, 507] width 35 height 16
click at [112, 67] on icon at bounding box center [111, 70] width 16 height 16
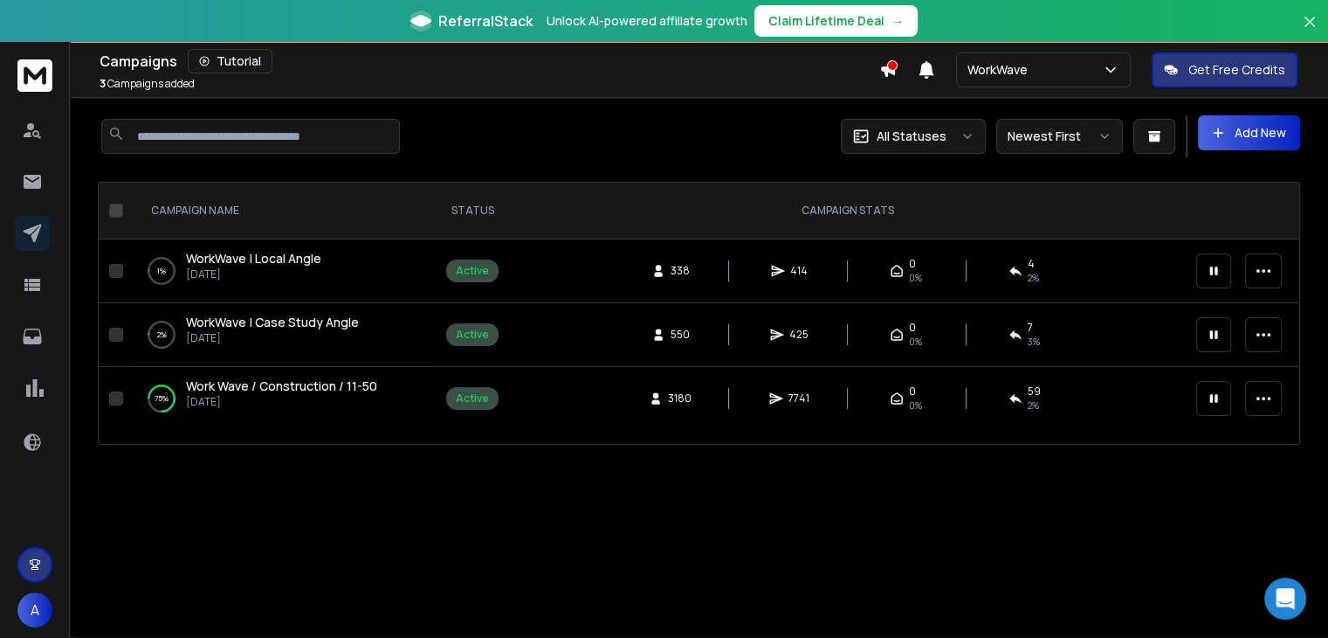
click at [305, 266] on span "WorkWave | Local Angle" at bounding box center [253, 258] width 135 height 17
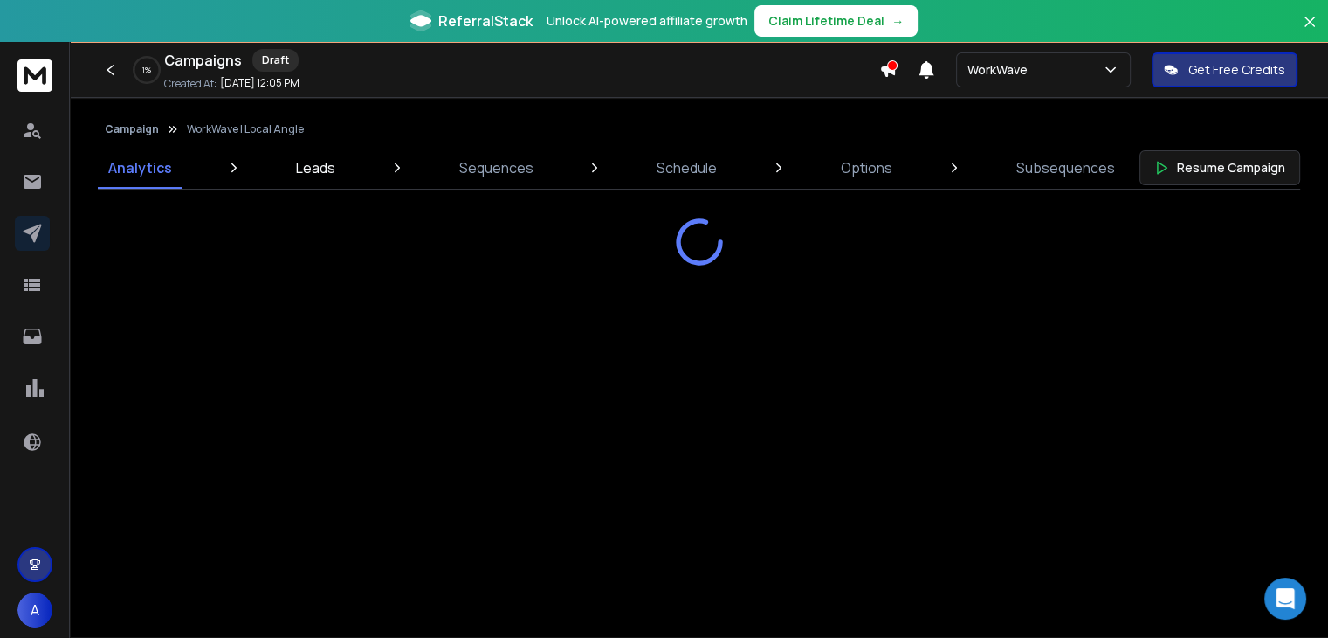
click at [334, 158] on p "Leads" at bounding box center [315, 167] width 39 height 21
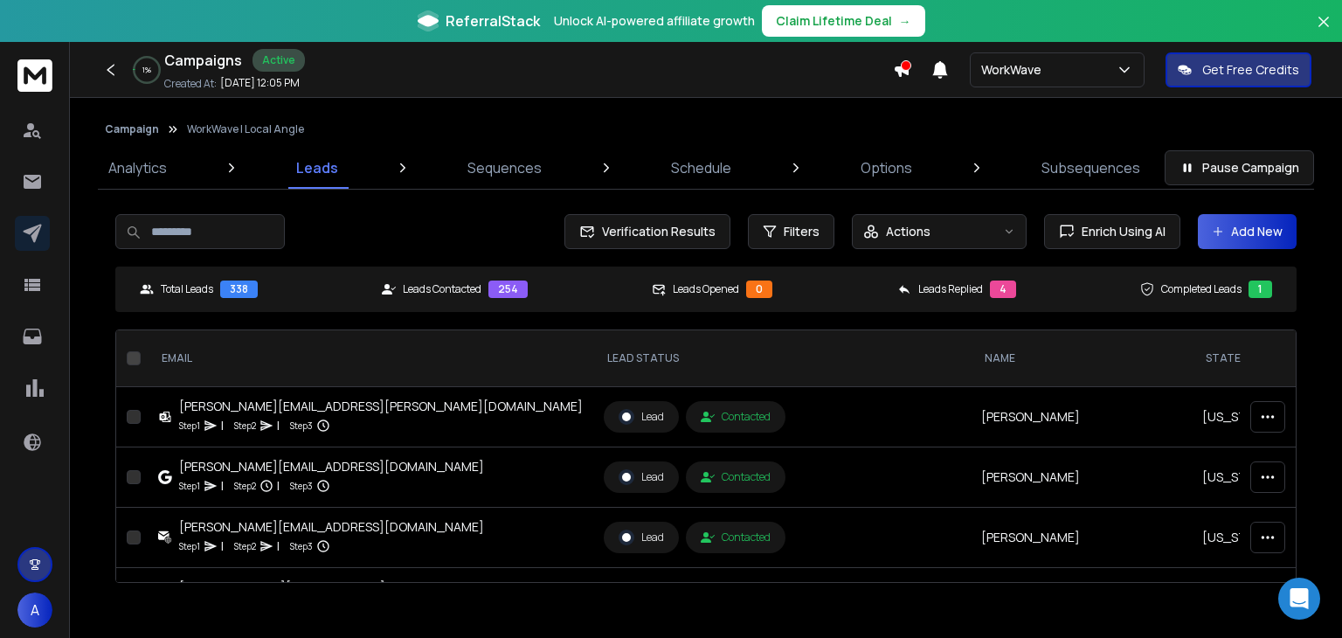
click at [1226, 217] on button "Add New" at bounding box center [1246, 231] width 99 height 35
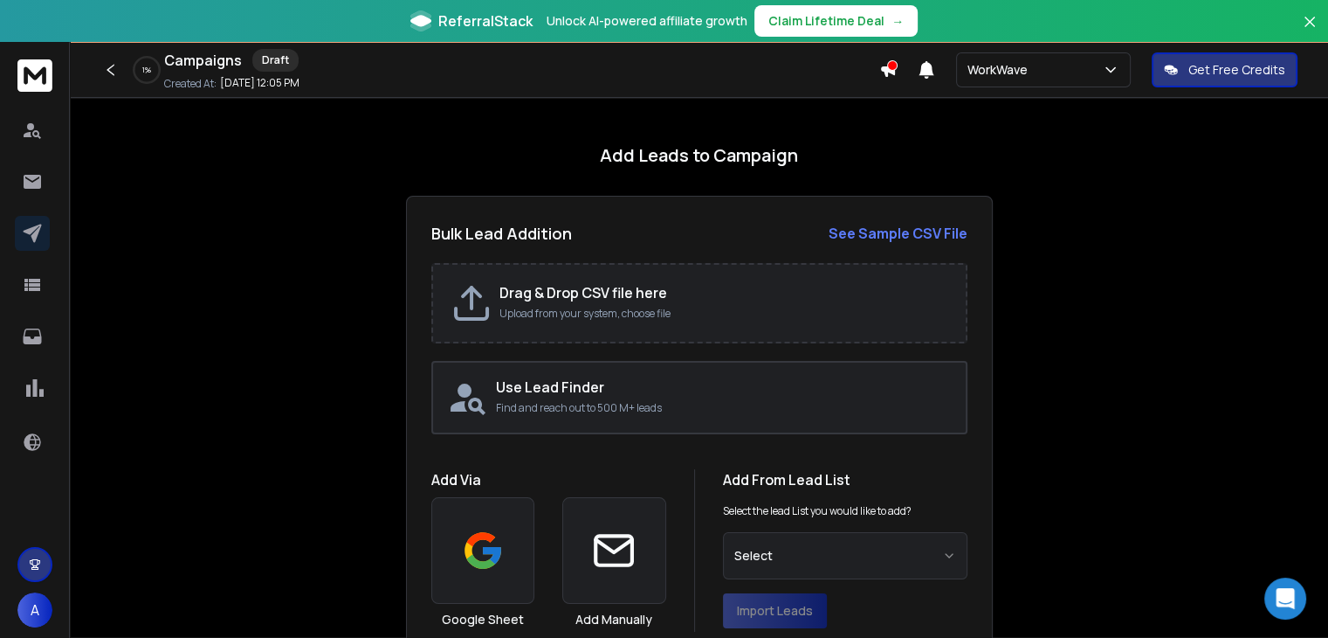
click at [503, 287] on h2 "Drag & Drop CSV file here" at bounding box center [724, 292] width 449 height 21
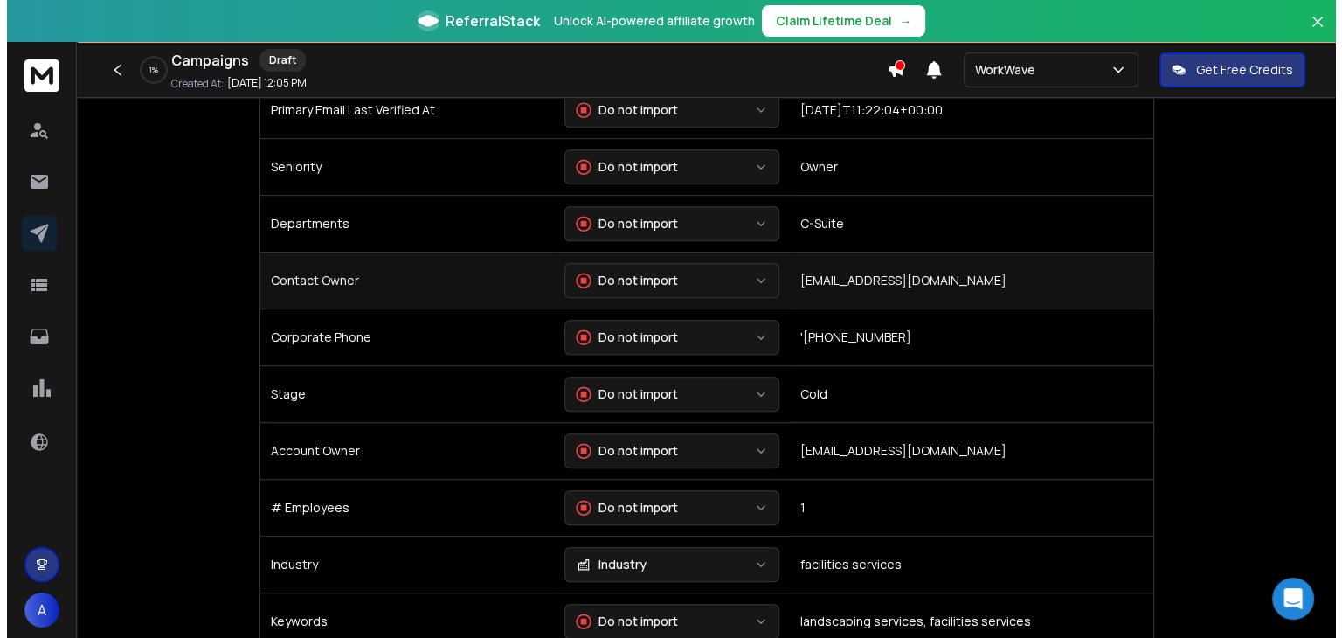
scroll to position [908, 0]
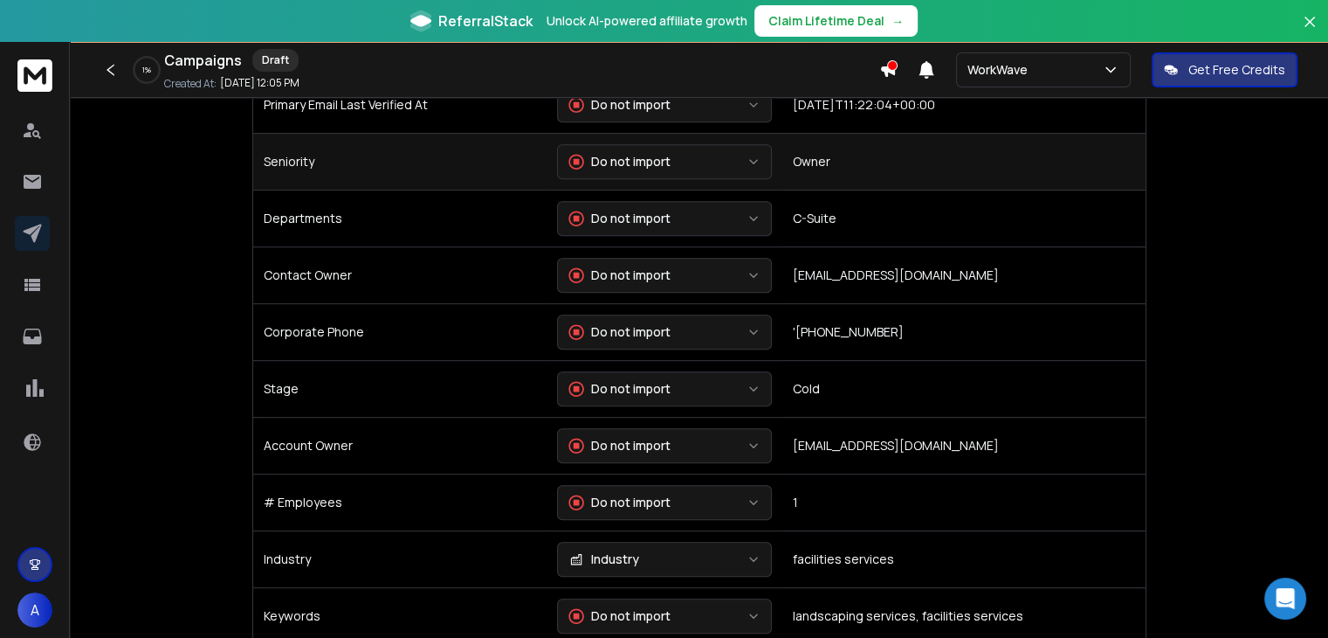
click at [645, 161] on div "Do not import" at bounding box center [620, 161] width 102 height 17
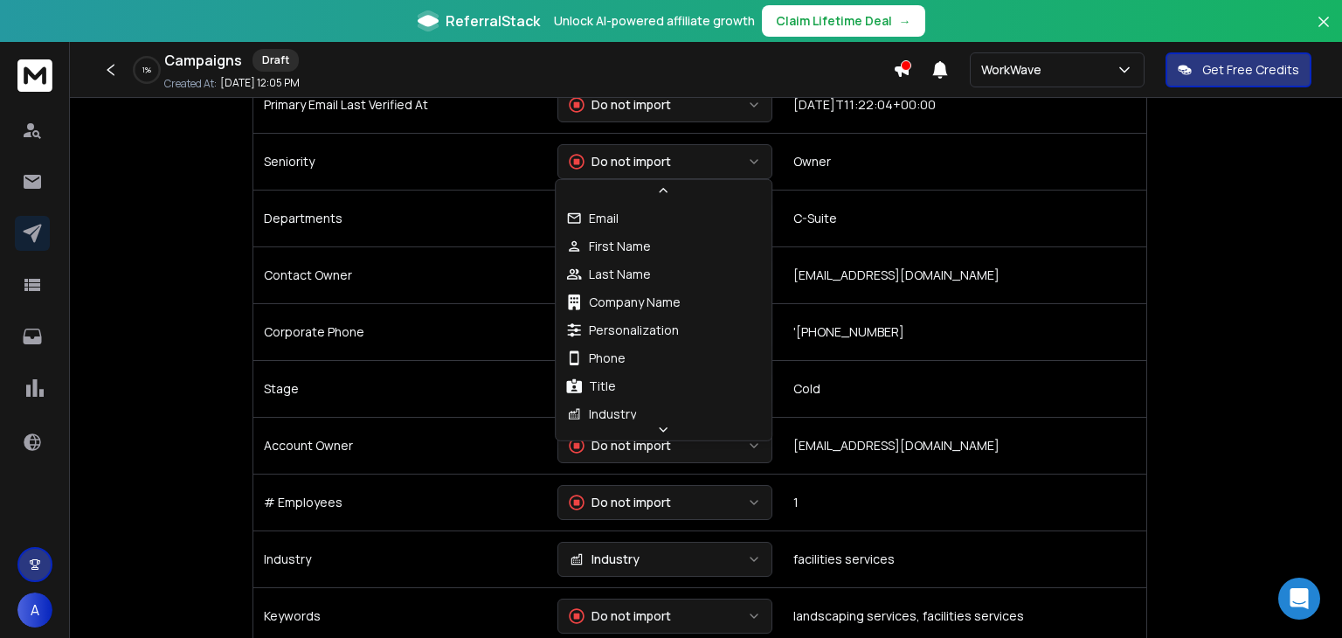
scroll to position [176, 0]
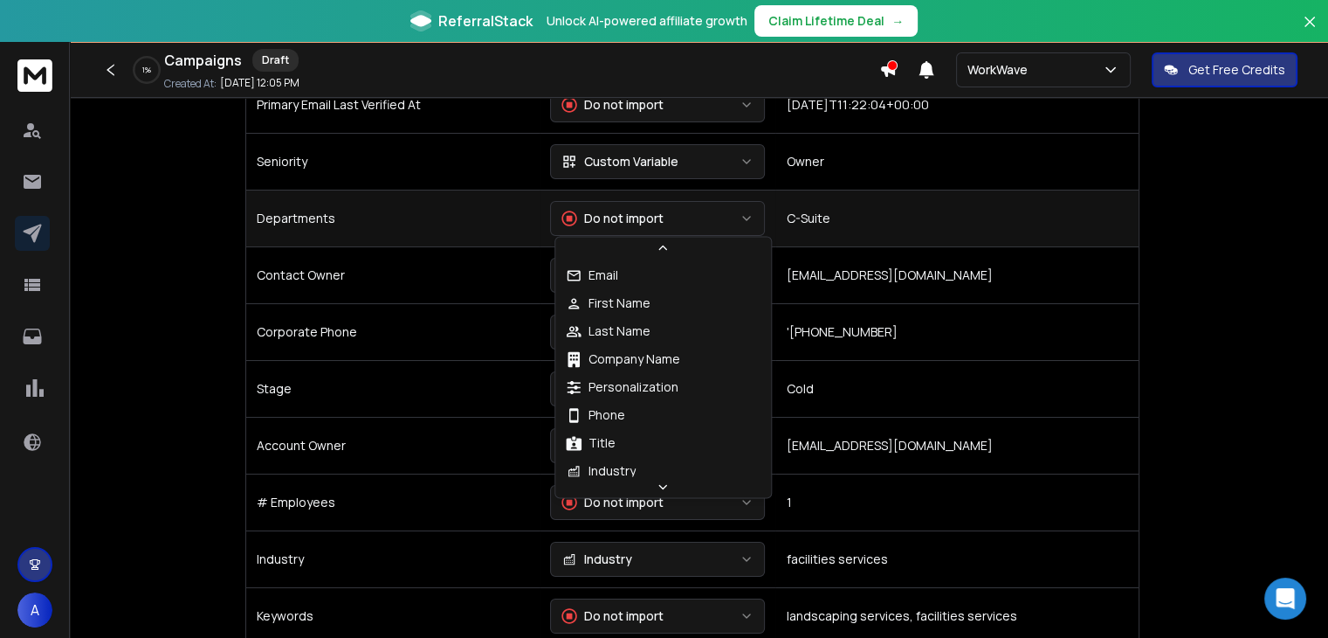
click at [684, 215] on button "Do not import" at bounding box center [657, 218] width 215 height 35
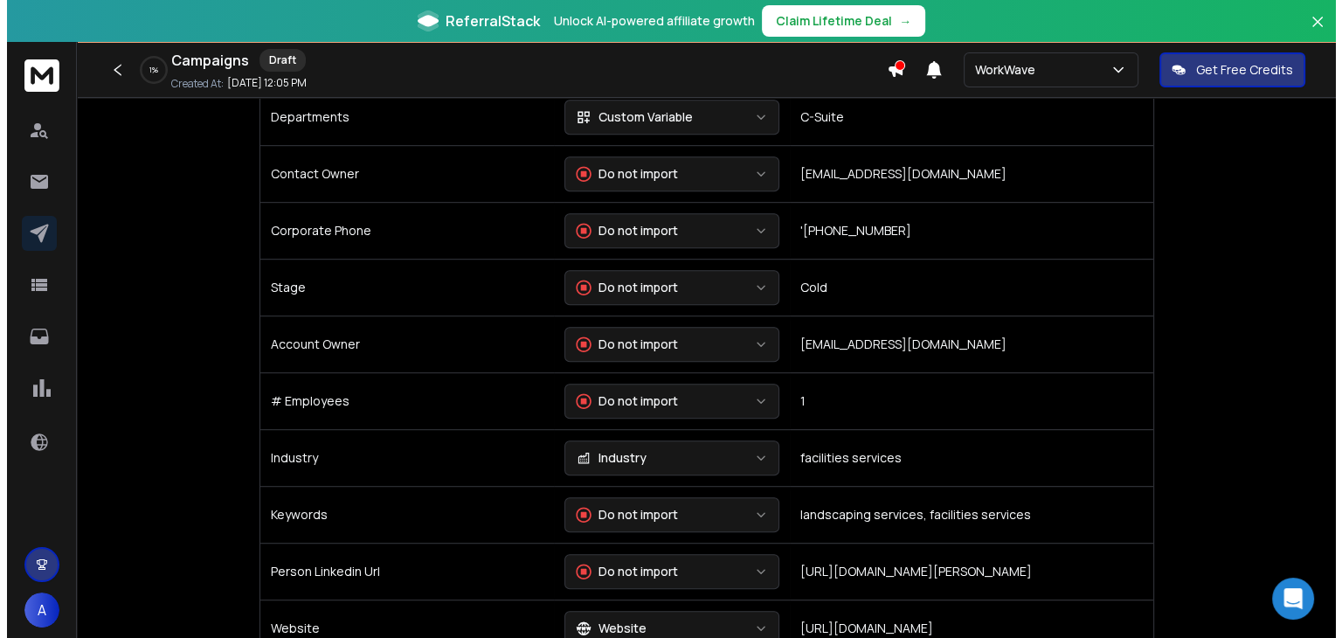
scroll to position [1188, 0]
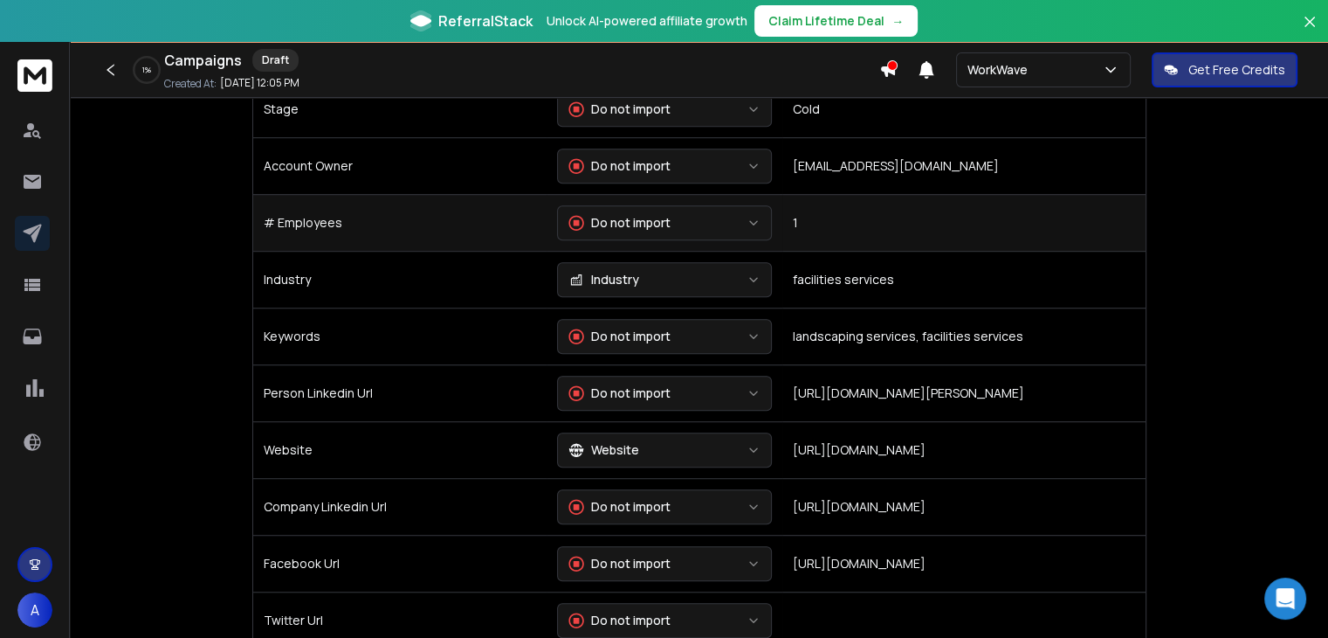
click at [664, 205] on button "Do not import" at bounding box center [664, 222] width 215 height 35
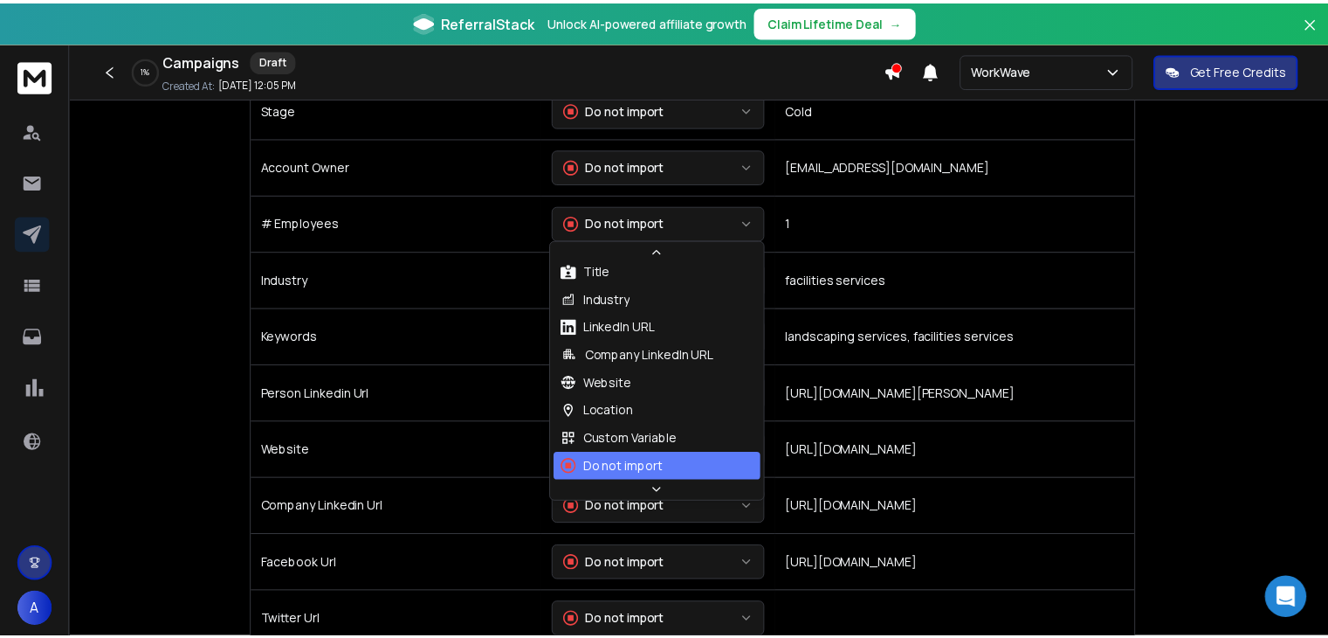
scroll to position [158, 0]
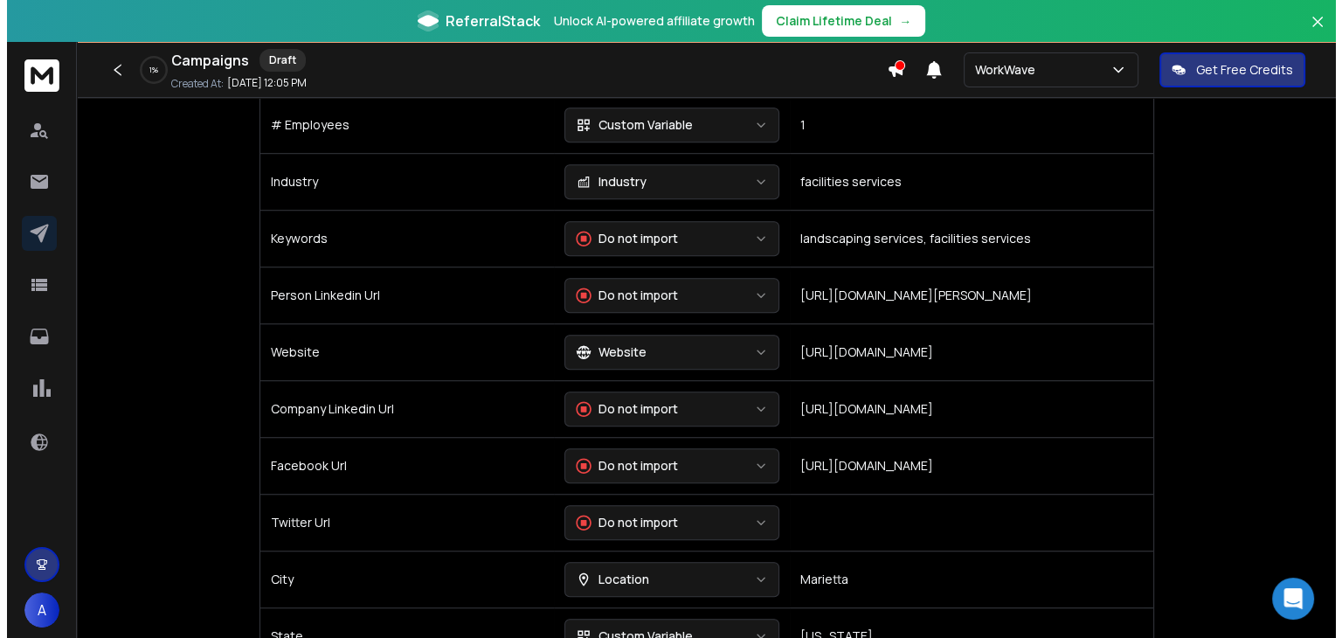
scroll to position [1328, 0]
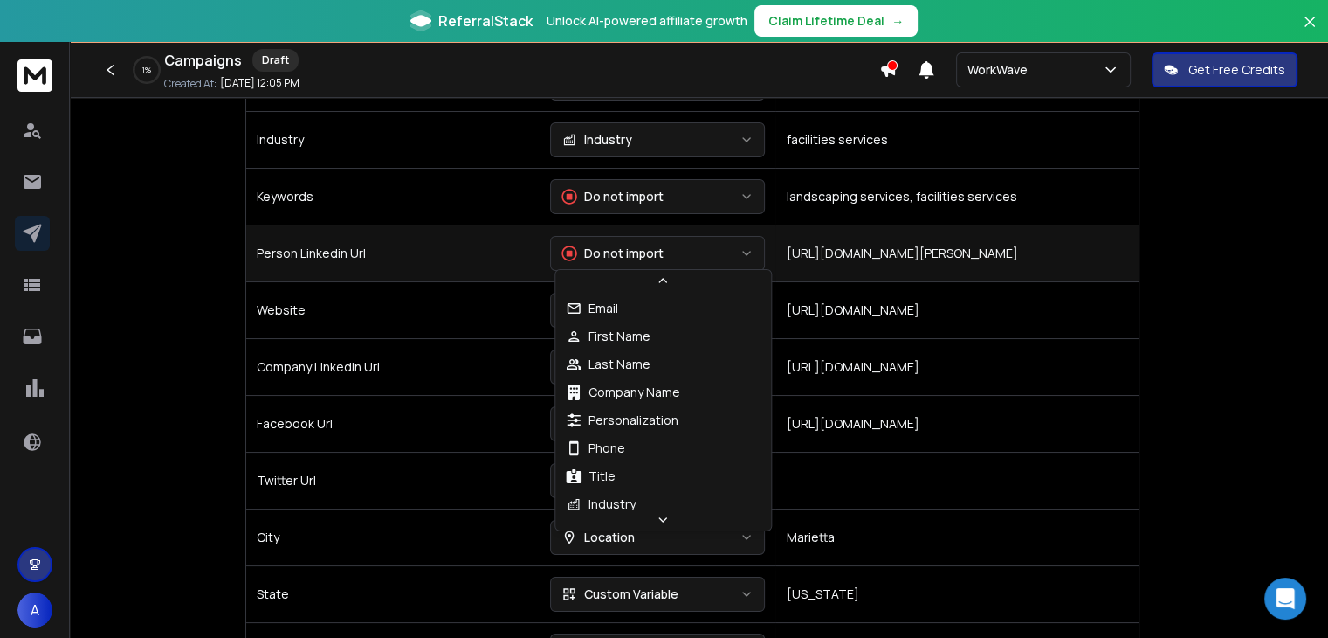
click at [679, 251] on button "Do not import" at bounding box center [657, 253] width 215 height 35
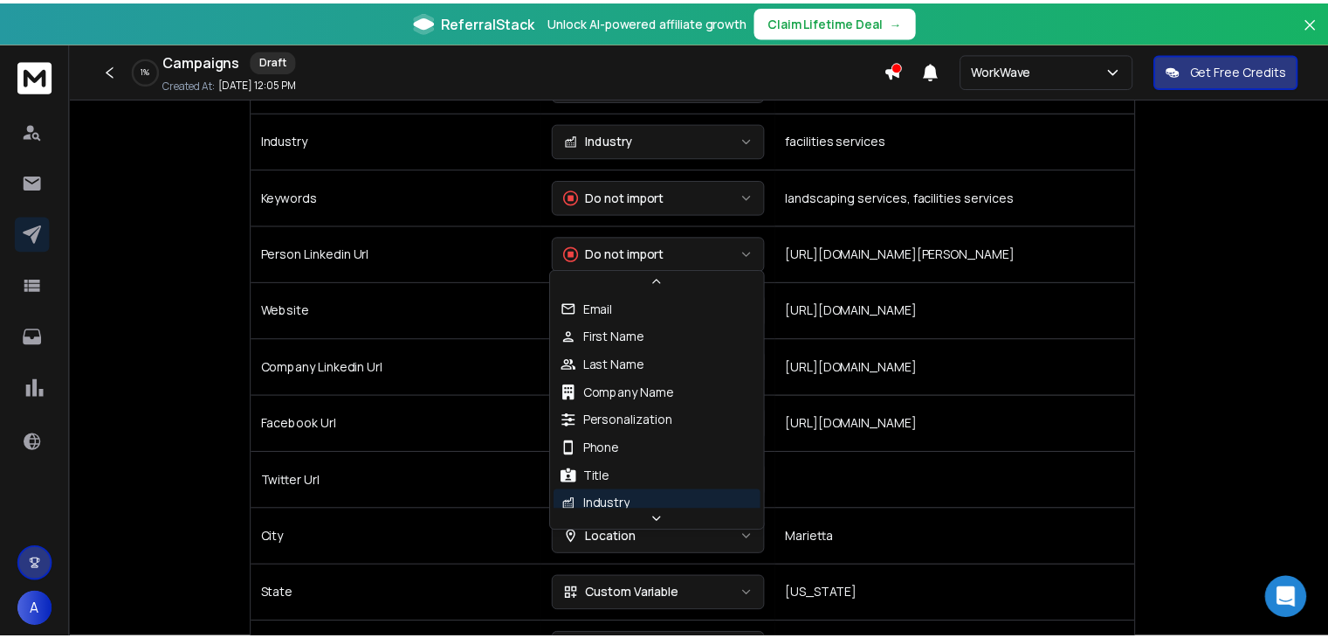
scroll to position [176, 0]
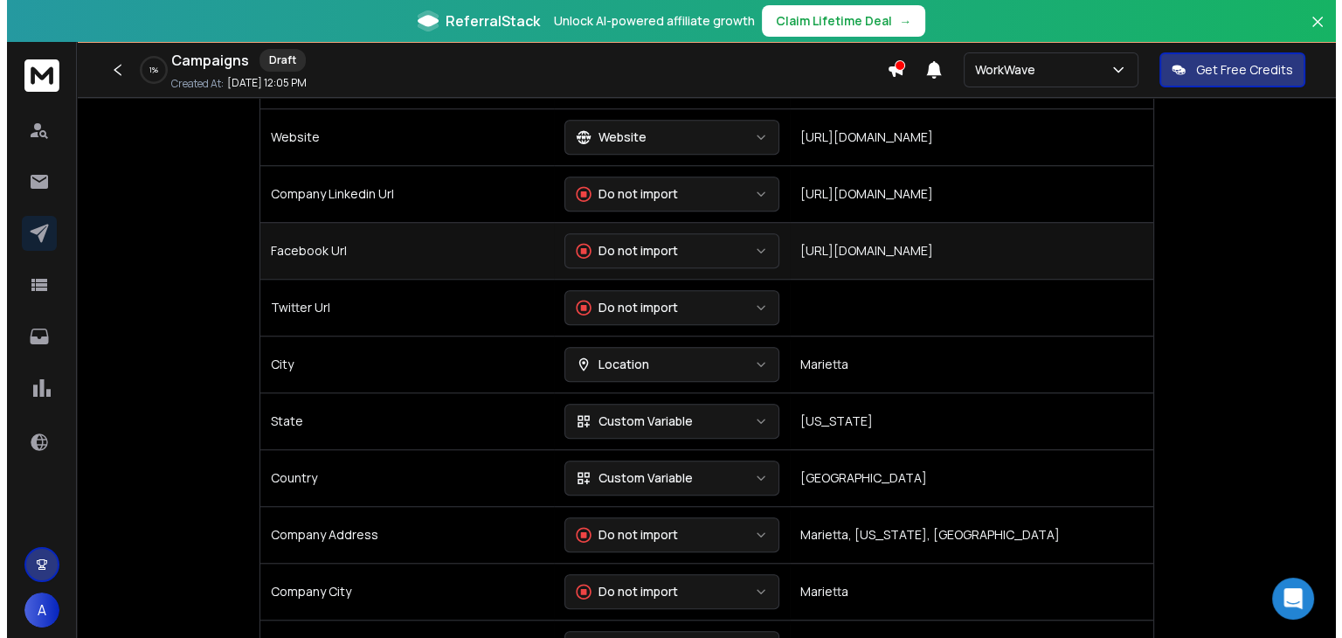
scroll to position [1502, 0]
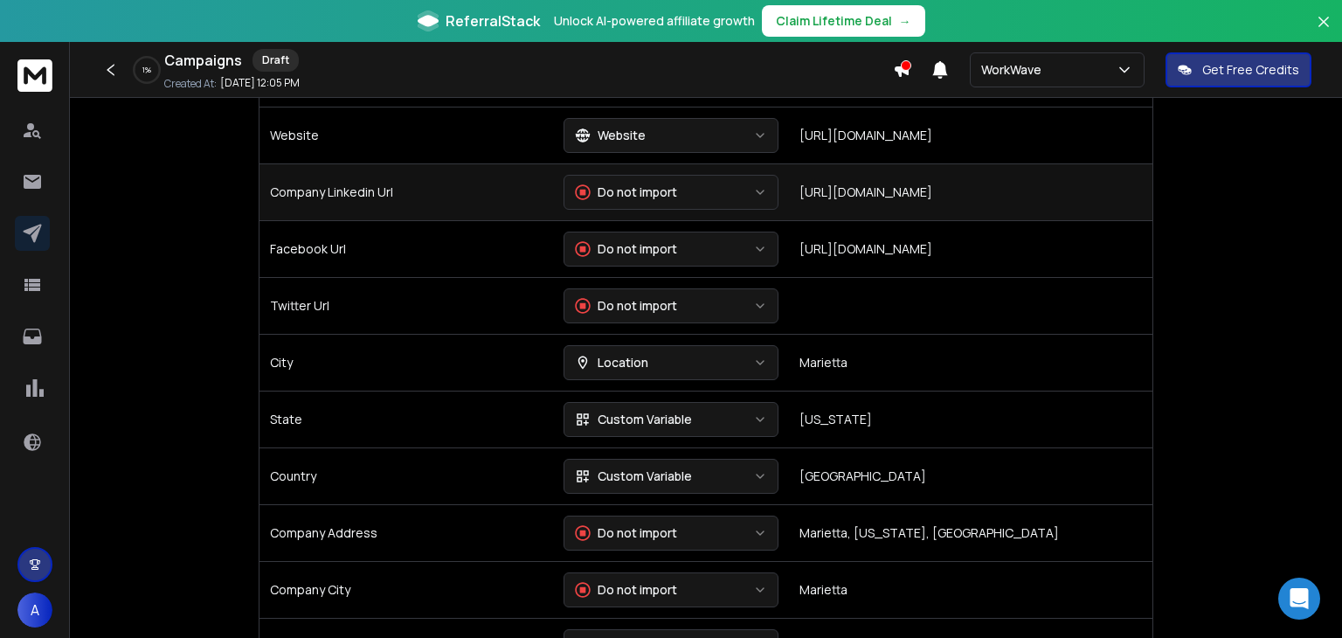
click at [699, 199] on button "Do not import" at bounding box center [670, 192] width 215 height 35
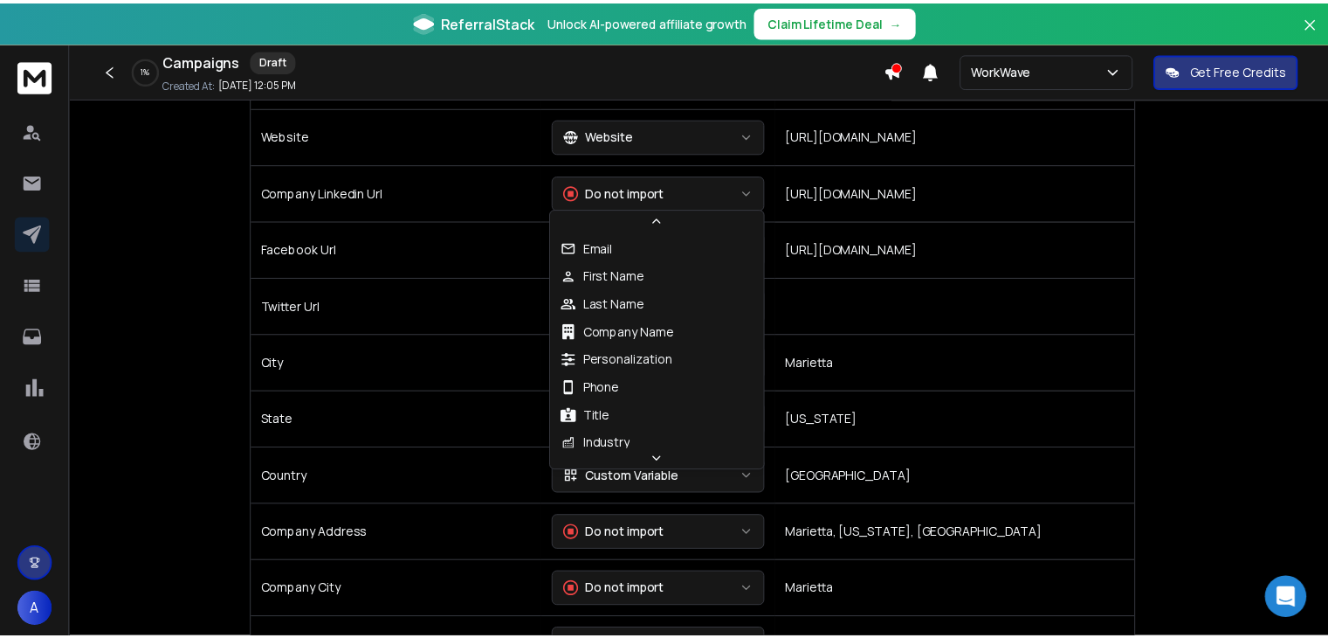
scroll to position [176, 0]
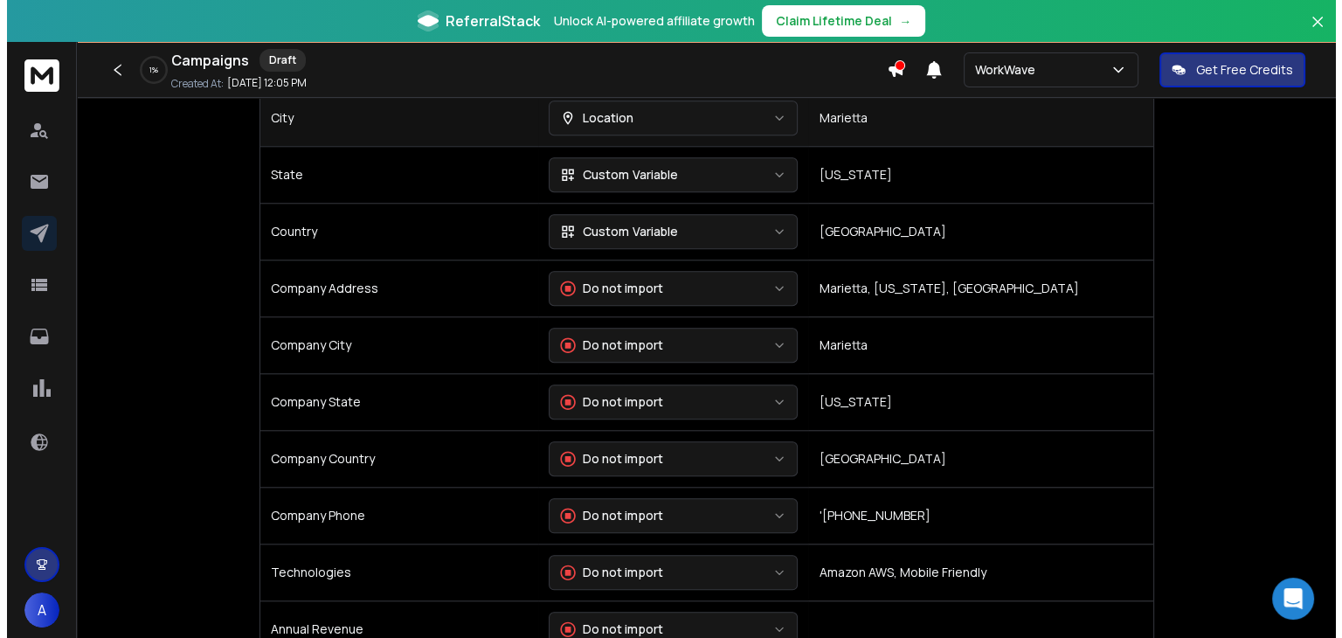
scroll to position [1782, 0]
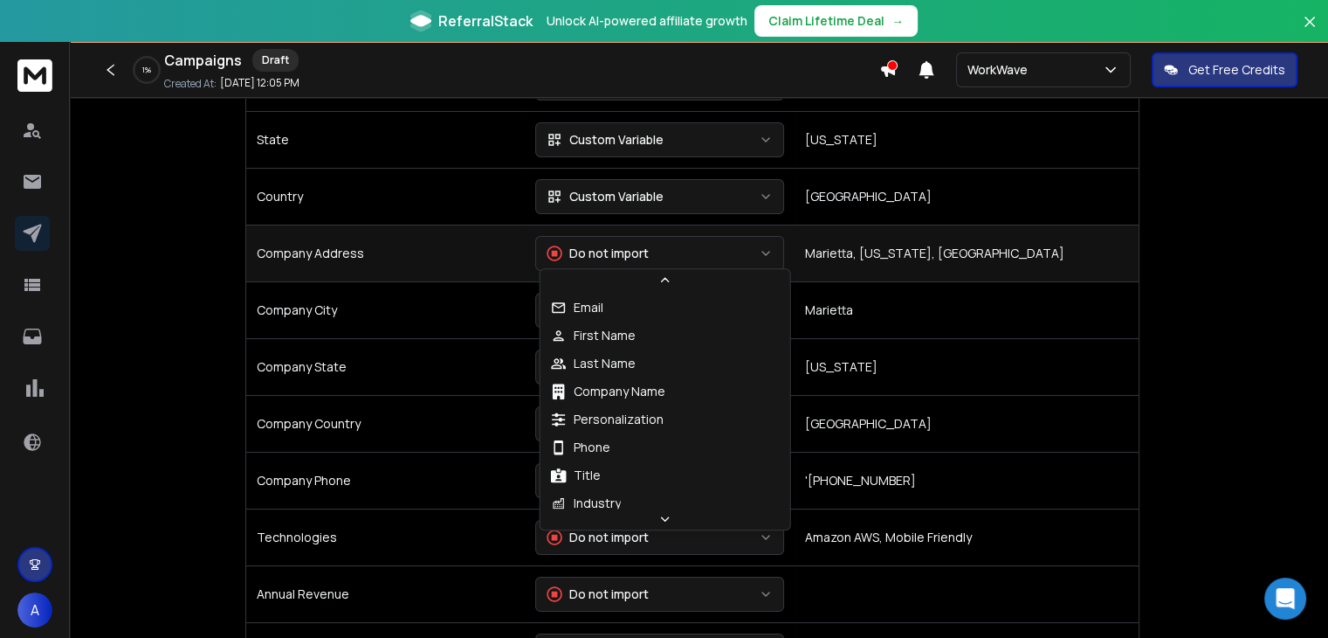
click at [679, 254] on button "Do not import" at bounding box center [659, 253] width 249 height 35
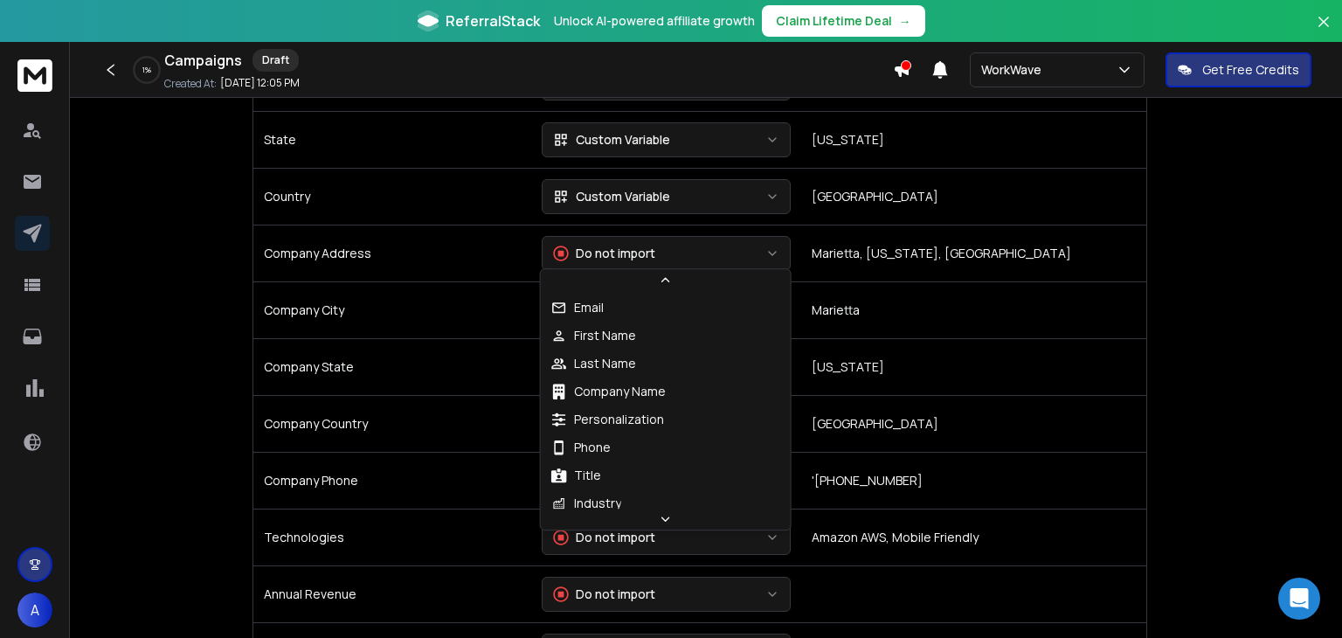
scroll to position [176, 0]
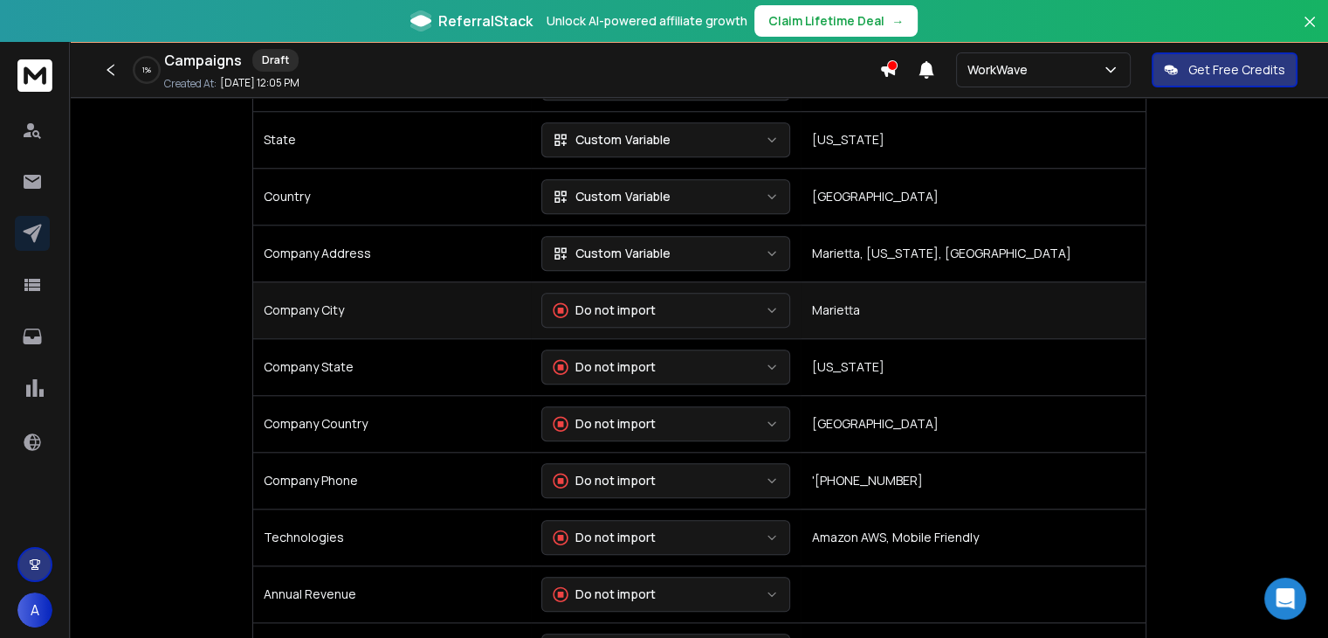
click at [715, 293] on button "Do not import" at bounding box center [666, 310] width 249 height 35
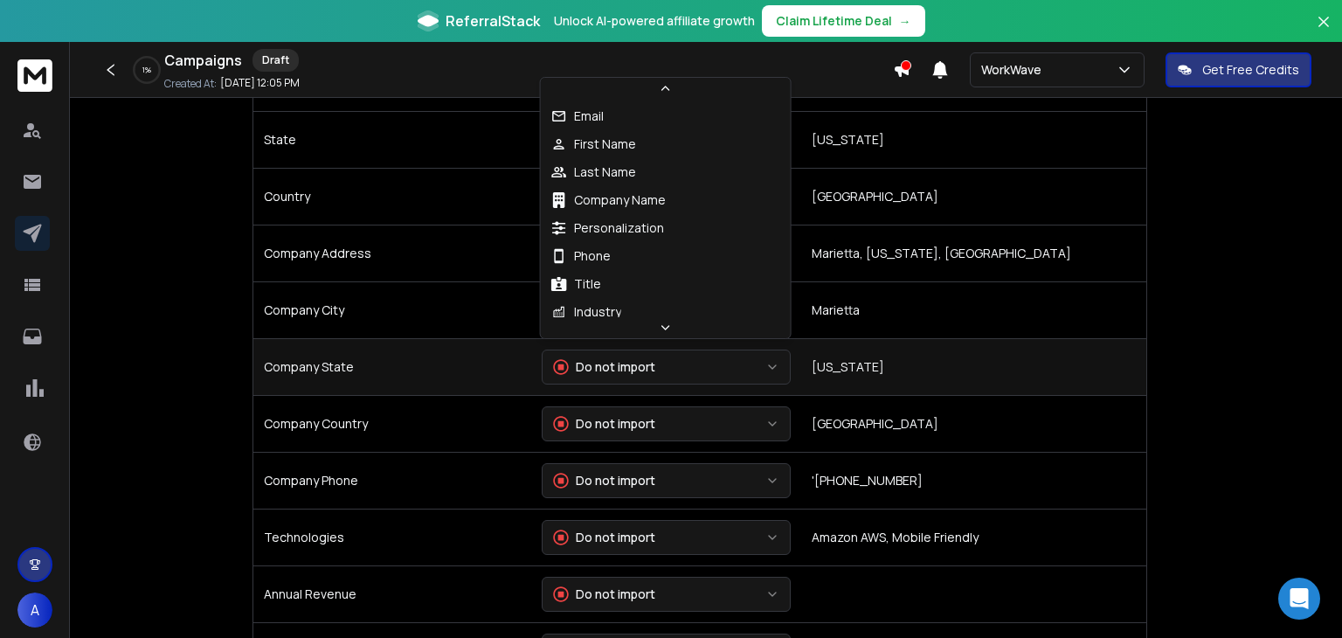
click at [695, 368] on button "Do not import" at bounding box center [666, 366] width 249 height 35
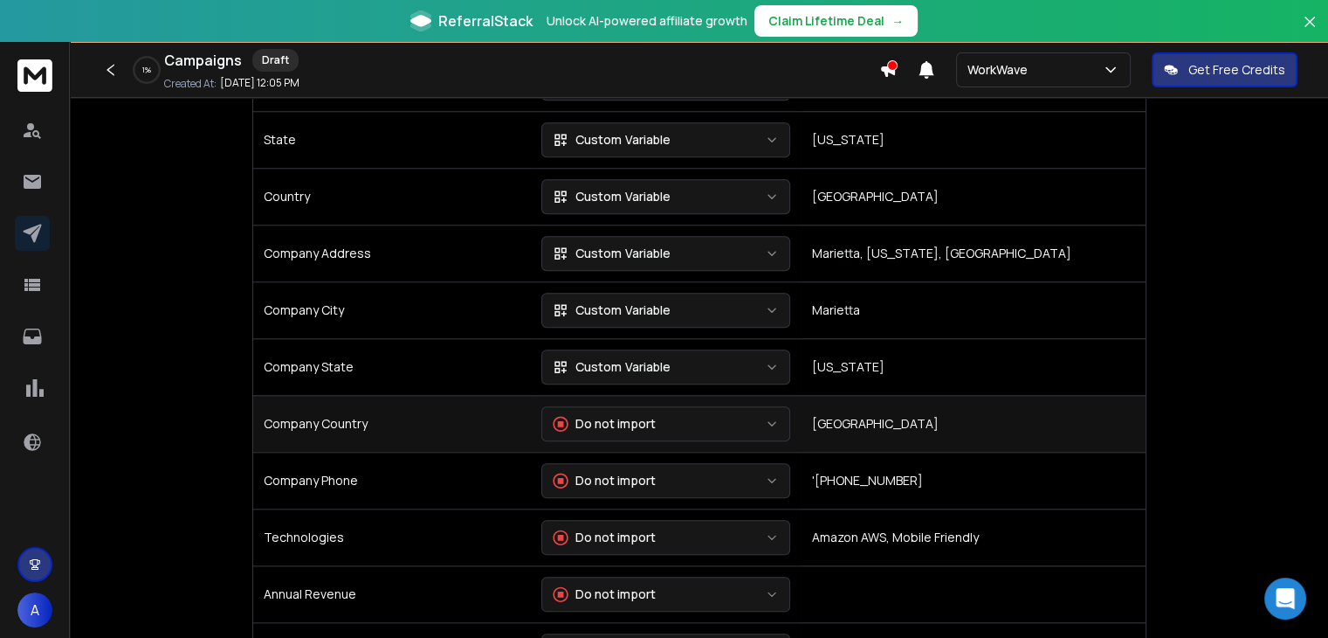
click at [659, 420] on button "Do not import" at bounding box center [666, 423] width 249 height 35
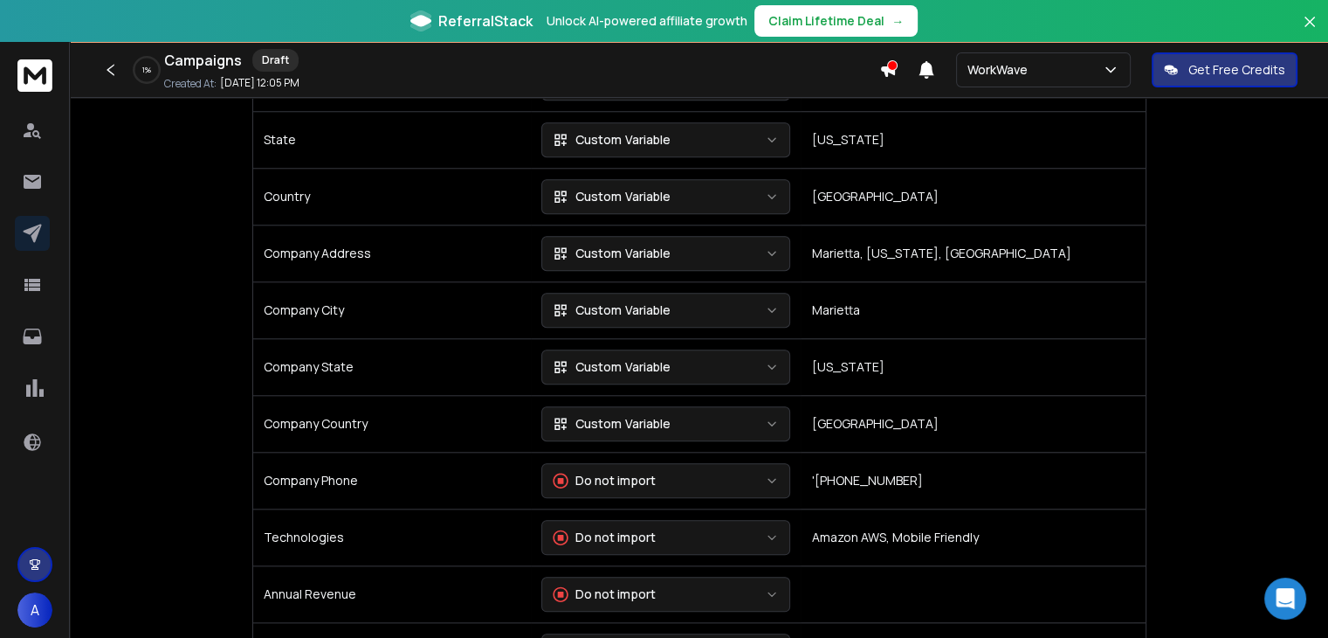
click at [168, 413] on div "local angle workwave cleaned.csv File Processed Upload all variables COLUMN NAM…" at bounding box center [664, 425] width 1328 height 4330
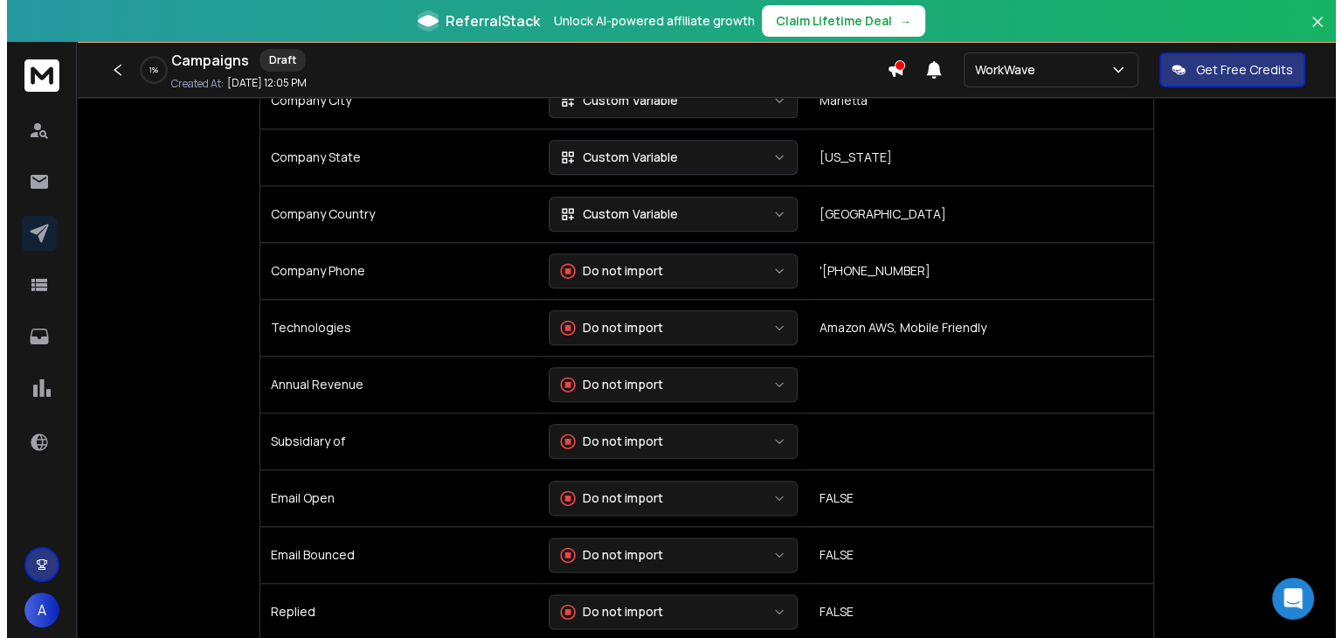
scroll to position [2026, 0]
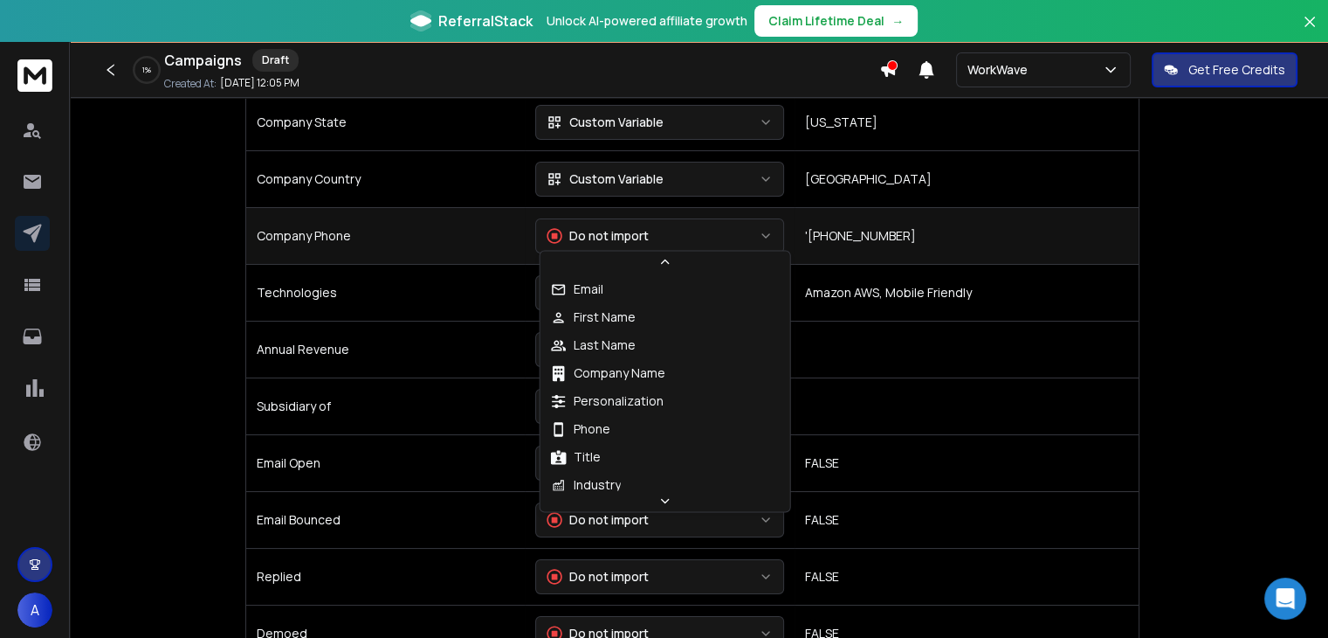
click at [676, 221] on button "Do not import" at bounding box center [659, 235] width 249 height 35
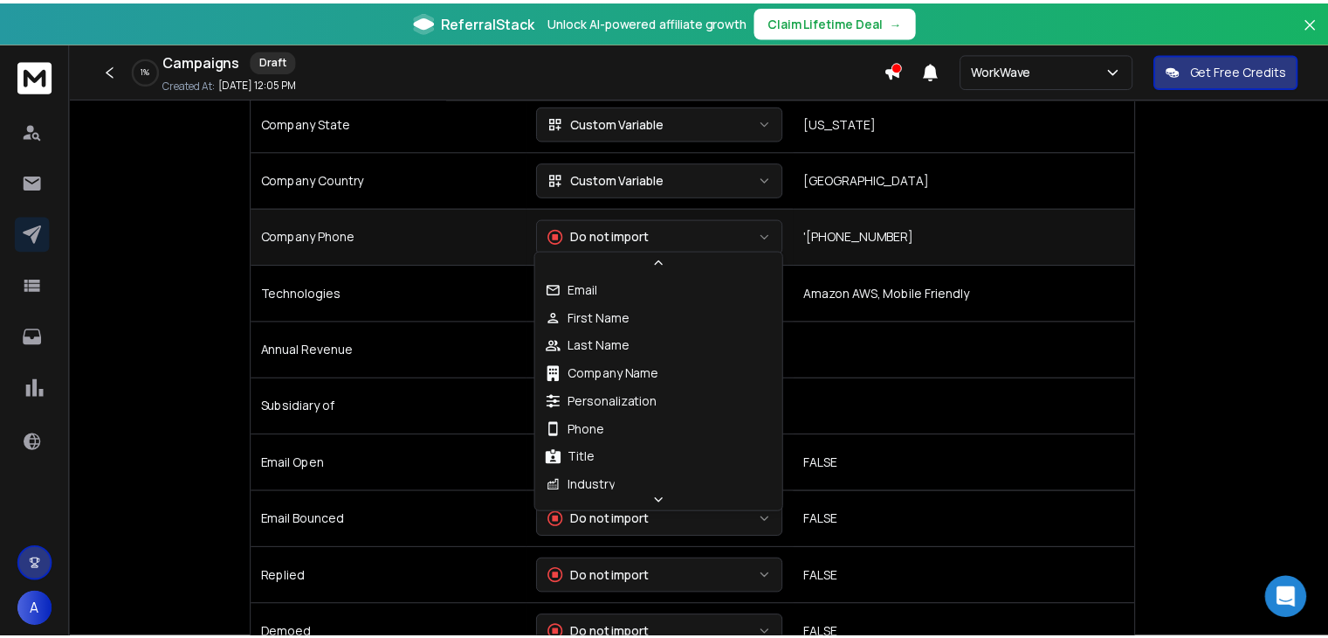
scroll to position [176, 0]
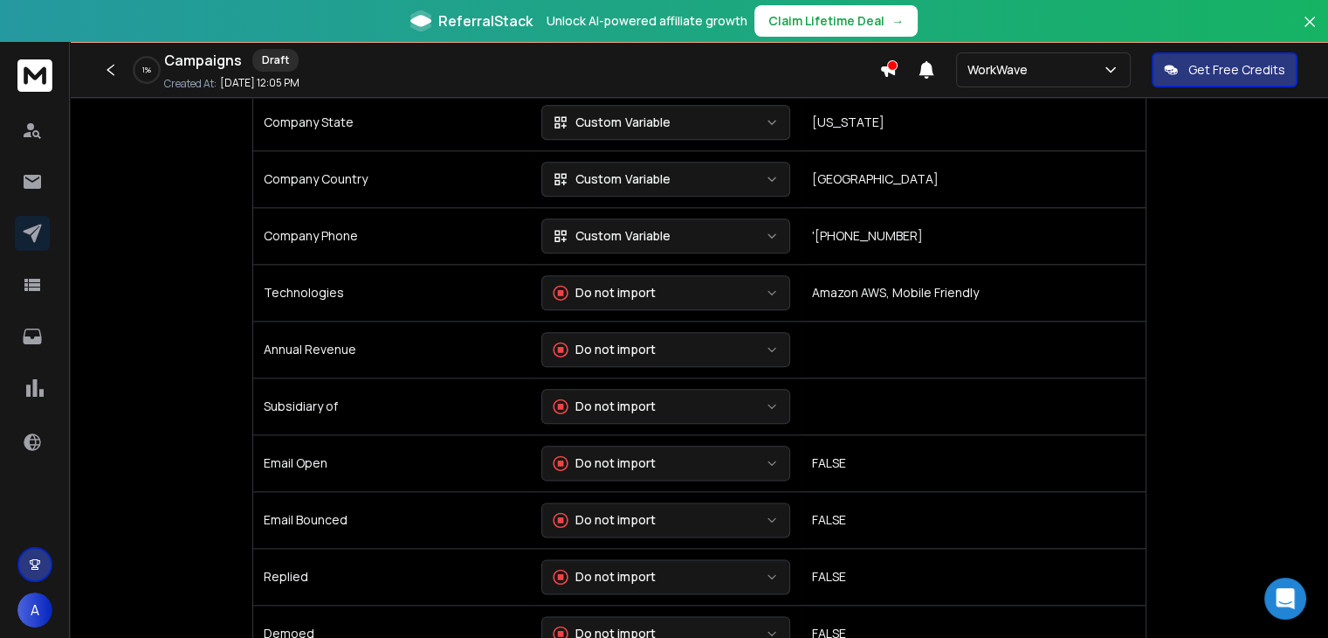
click at [218, 293] on div "local angle workwave cleaned.csv File Processed Upload all variables COLUMN NAM…" at bounding box center [664, 181] width 1328 height 4330
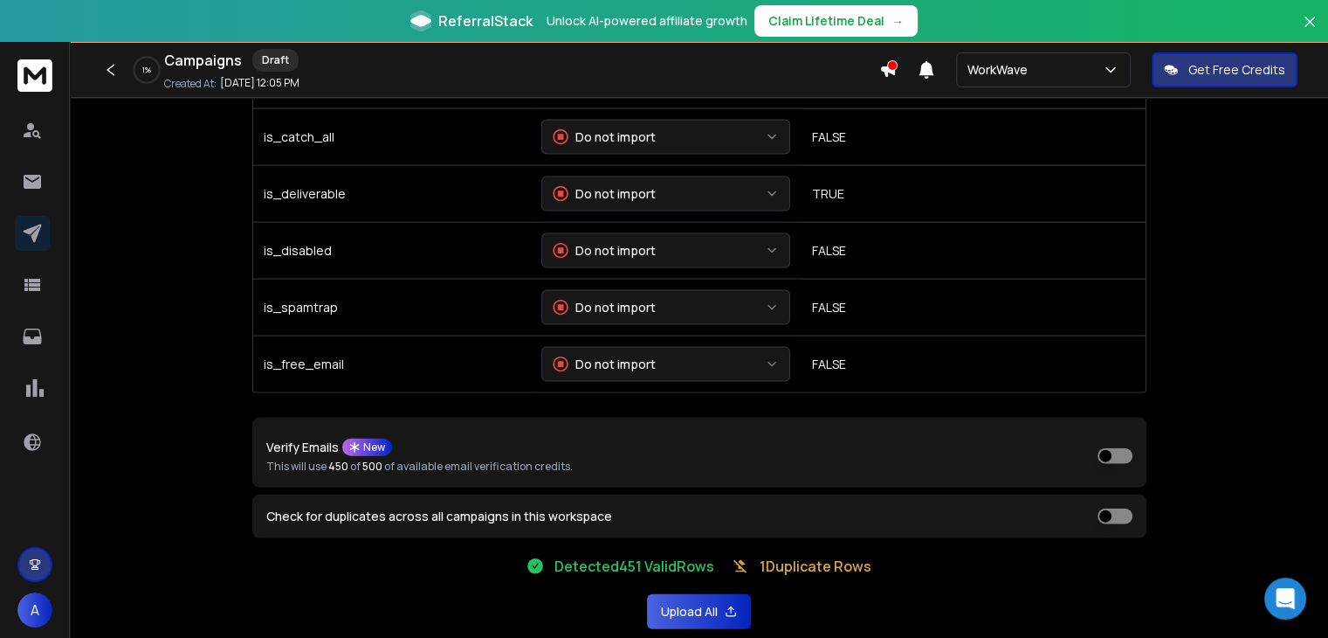
scroll to position [3721, 0]
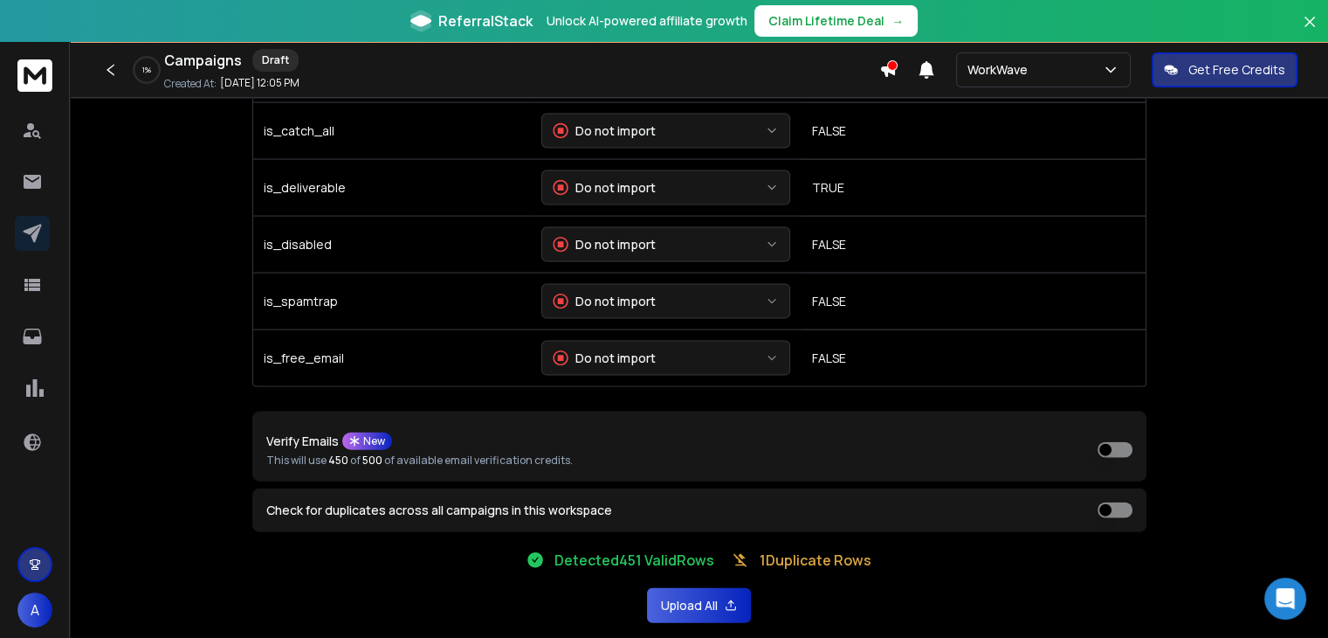
click at [1125, 502] on button "Check for duplicates across all campaigns in this workspace" at bounding box center [1115, 510] width 35 height 16
click at [685, 588] on button "Upload All" at bounding box center [699, 605] width 104 height 35
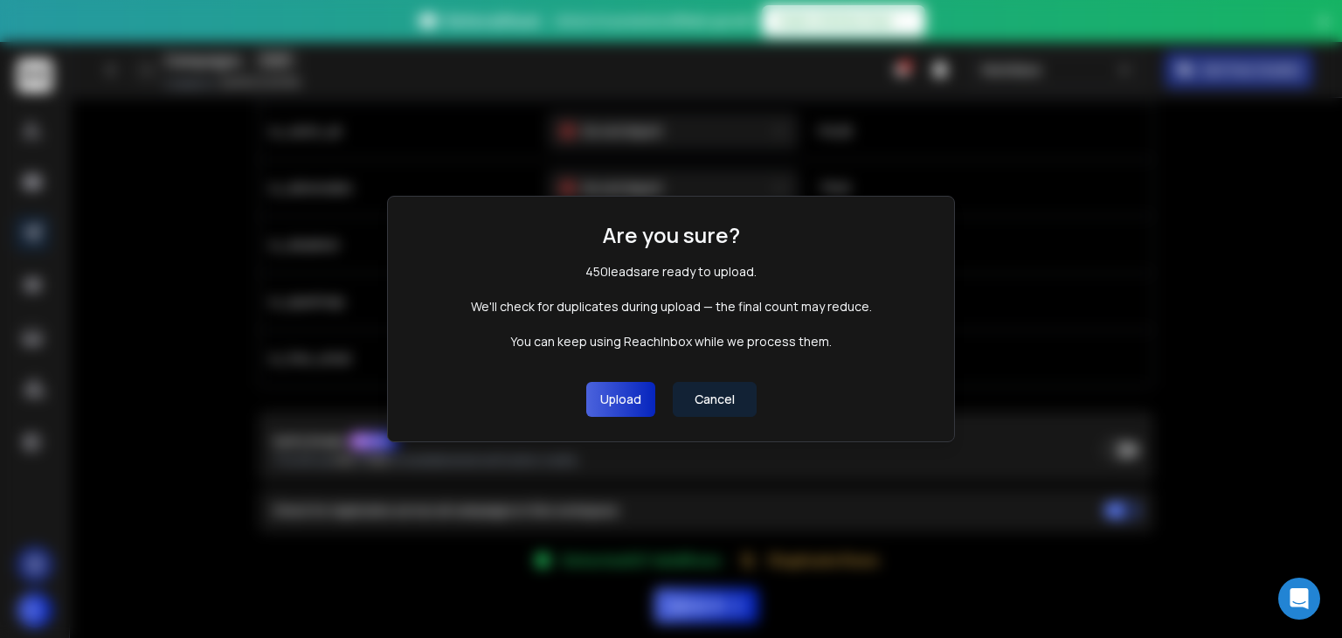
click at [629, 403] on button "Upload" at bounding box center [620, 399] width 69 height 35
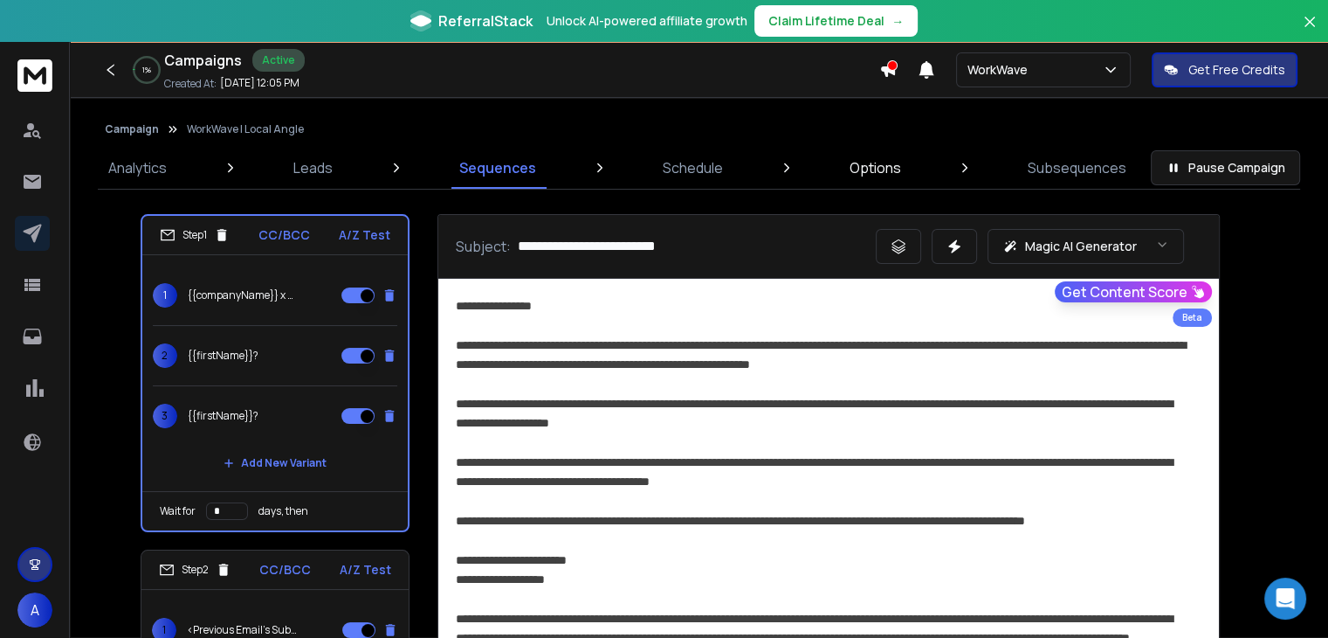
click at [879, 167] on p "Options" at bounding box center [876, 167] width 52 height 21
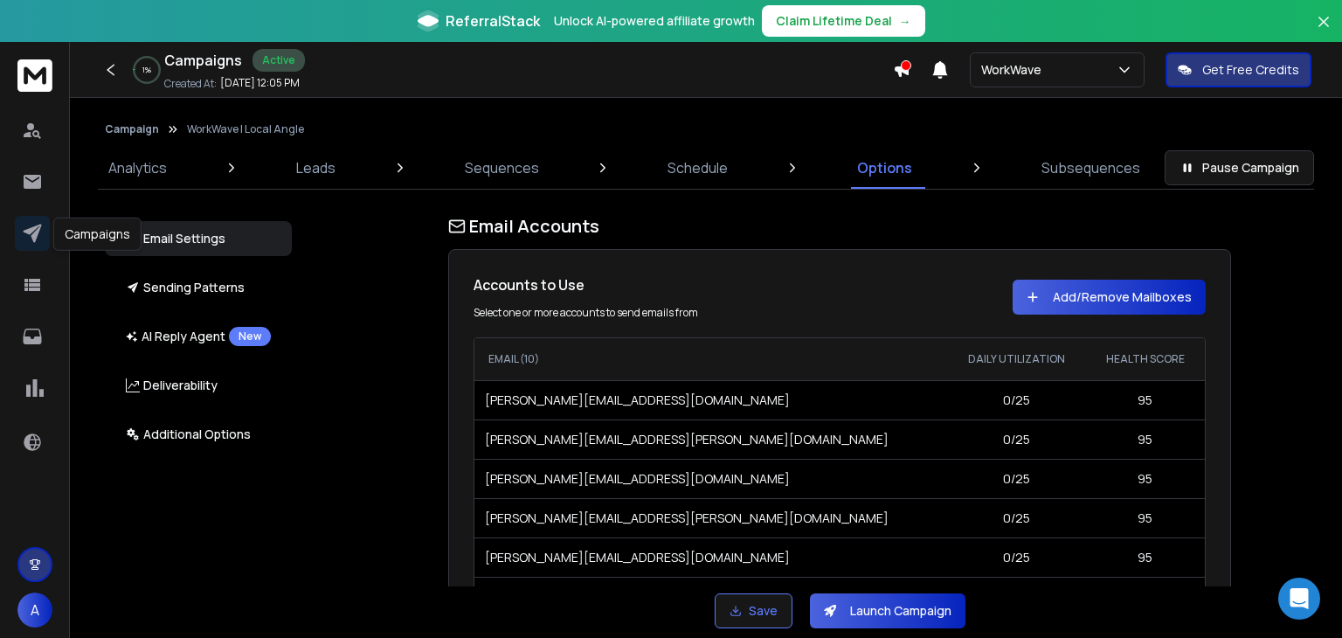
click at [22, 231] on icon at bounding box center [32, 233] width 21 height 21
